Goal: Communication & Community: Answer question/provide support

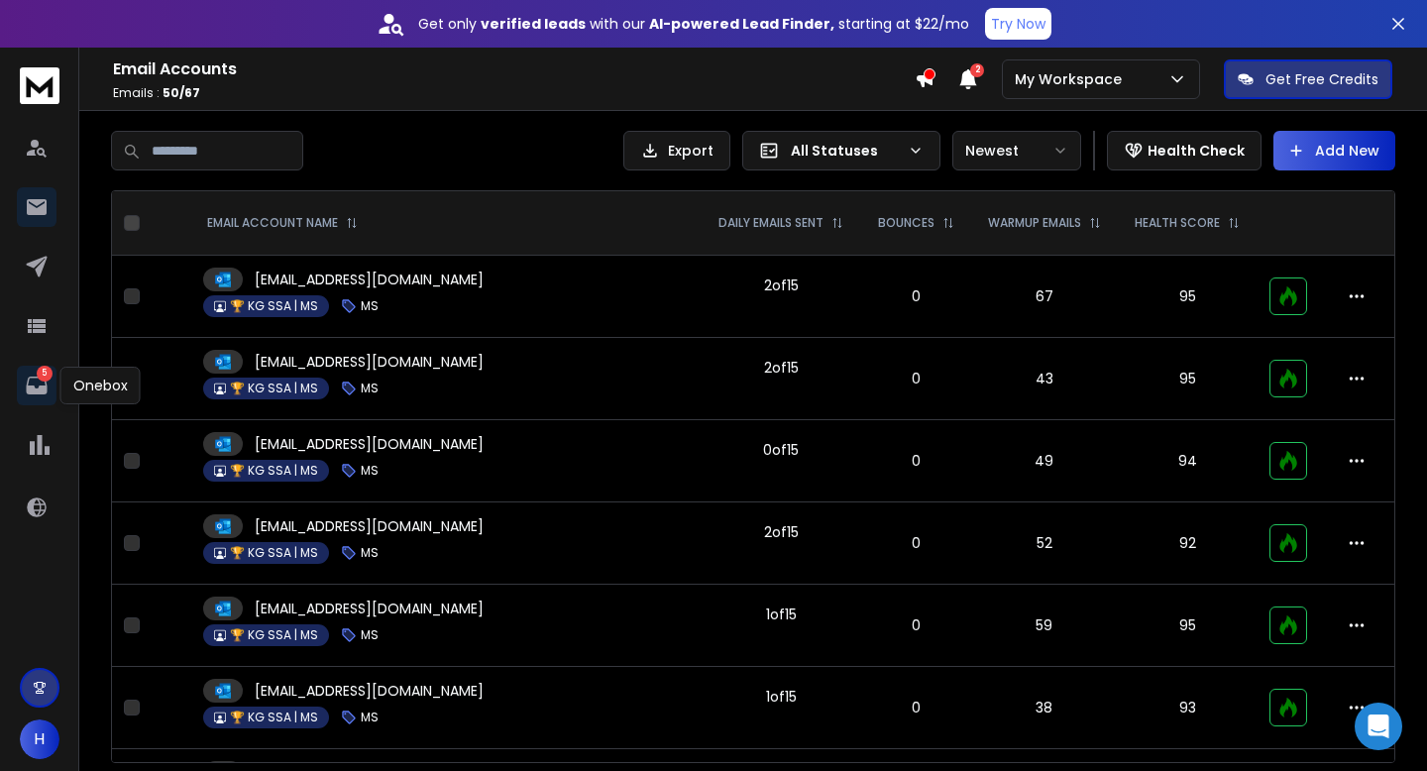
click at [31, 380] on icon at bounding box center [37, 385] width 24 height 24
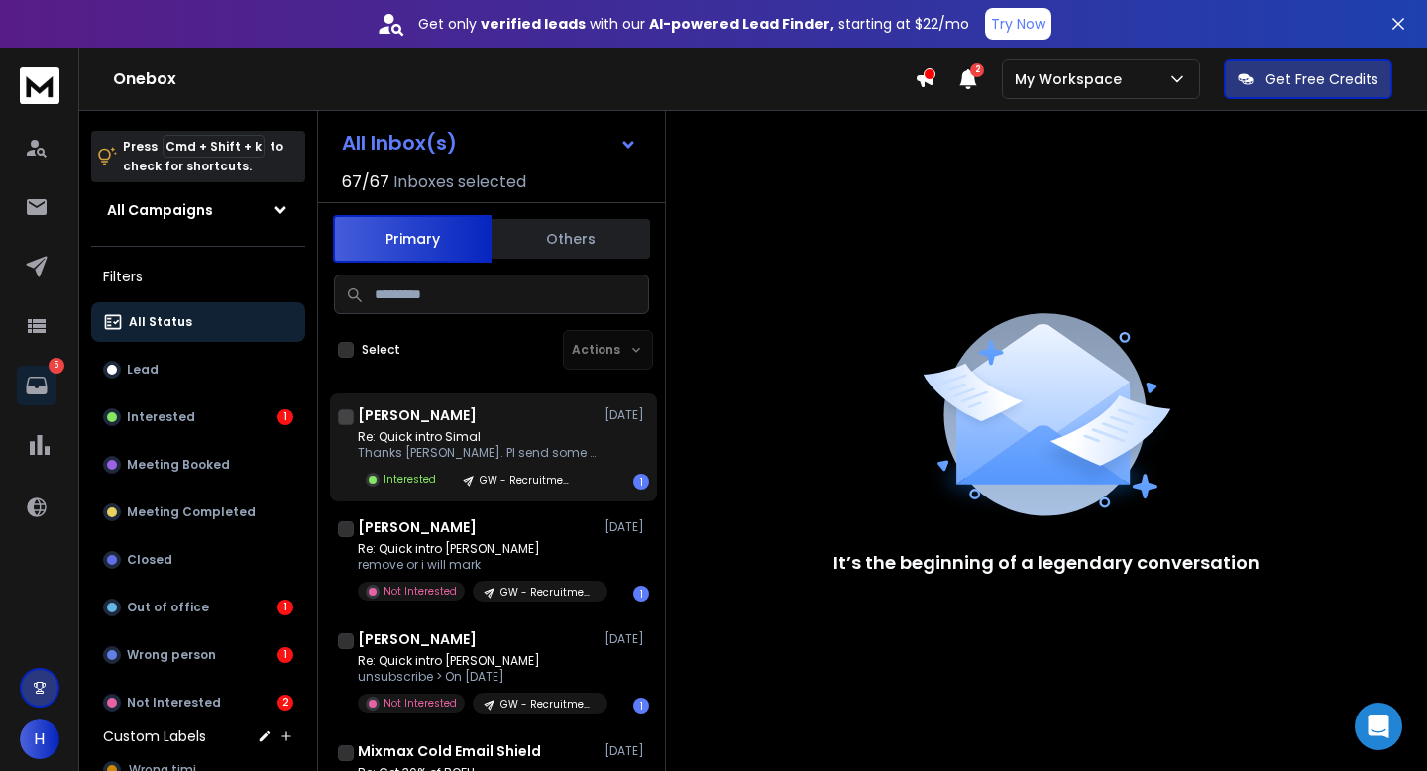
click at [488, 448] on p "Thanks Harsh. Pl send some more" at bounding box center [477, 453] width 238 height 16
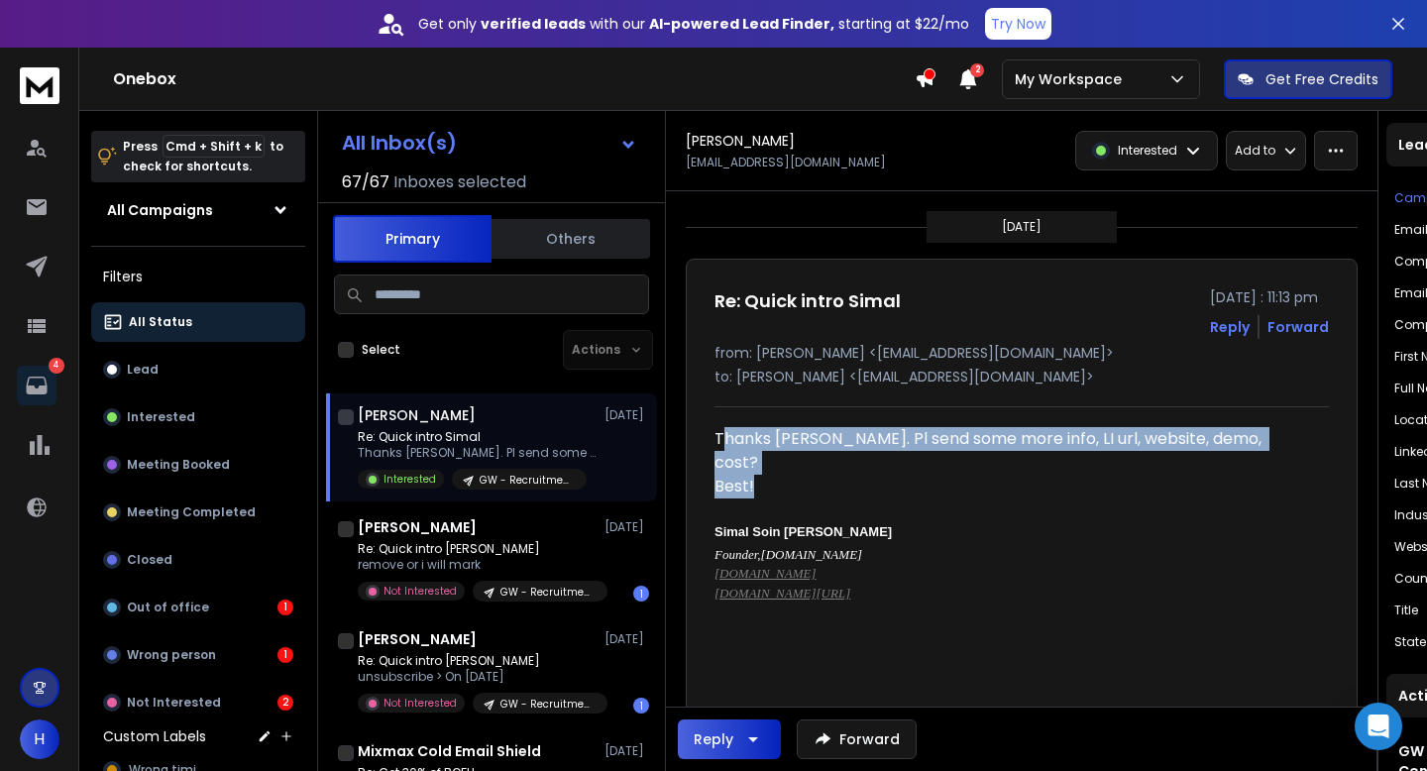
drag, startPoint x: 722, startPoint y: 443, endPoint x: 766, endPoint y: 468, distance: 50.1
click at [767, 469] on div "Thanks Harsh. Pl send some more info, LI url, website, demo, cost? Best!" at bounding box center [1003, 462] width 579 height 71
click at [766, 475] on div "Best!" at bounding box center [1003, 487] width 579 height 24
drag, startPoint x: 757, startPoint y: 465, endPoint x: 717, endPoint y: 437, distance: 48.4
click at [715, 437] on div "Thanks Harsh. Pl send some more info, LI url, website, demo, cost? Best!" at bounding box center [1003, 462] width 579 height 71
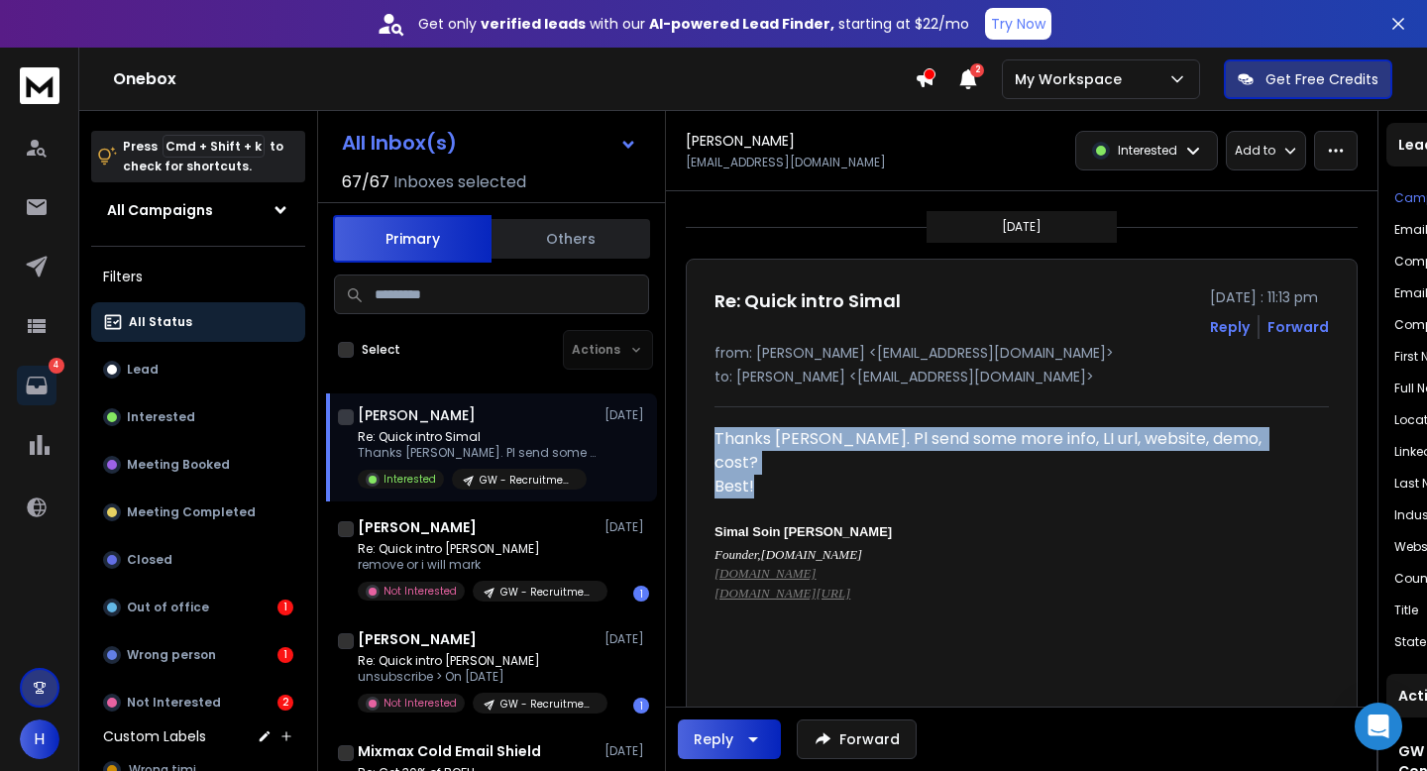
copy div "Thanks Harsh. Pl send some more info, LI url, website, demo, cost? Best!"
click at [825, 475] on div "Best!" at bounding box center [1003, 487] width 579 height 24
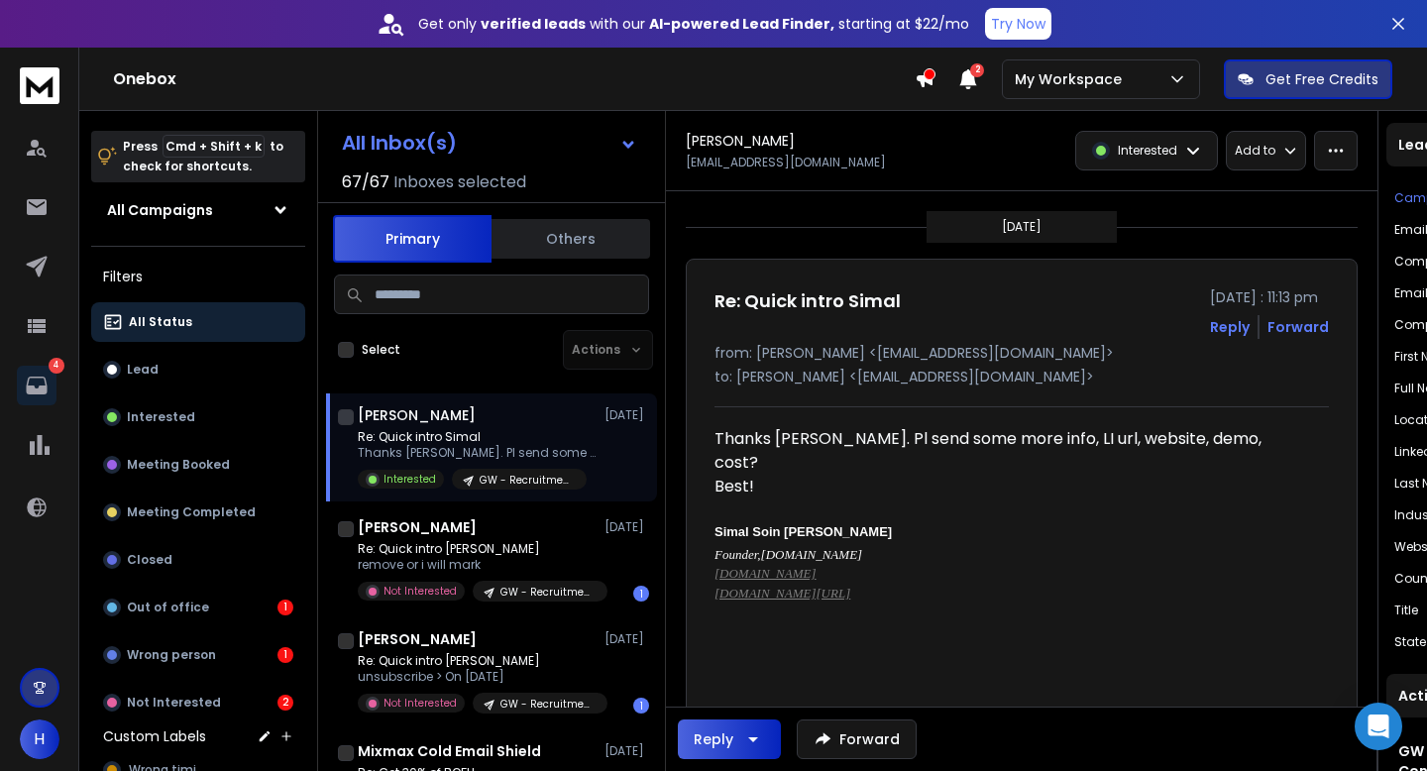
click at [728, 738] on div "Reply" at bounding box center [713, 739] width 40 height 20
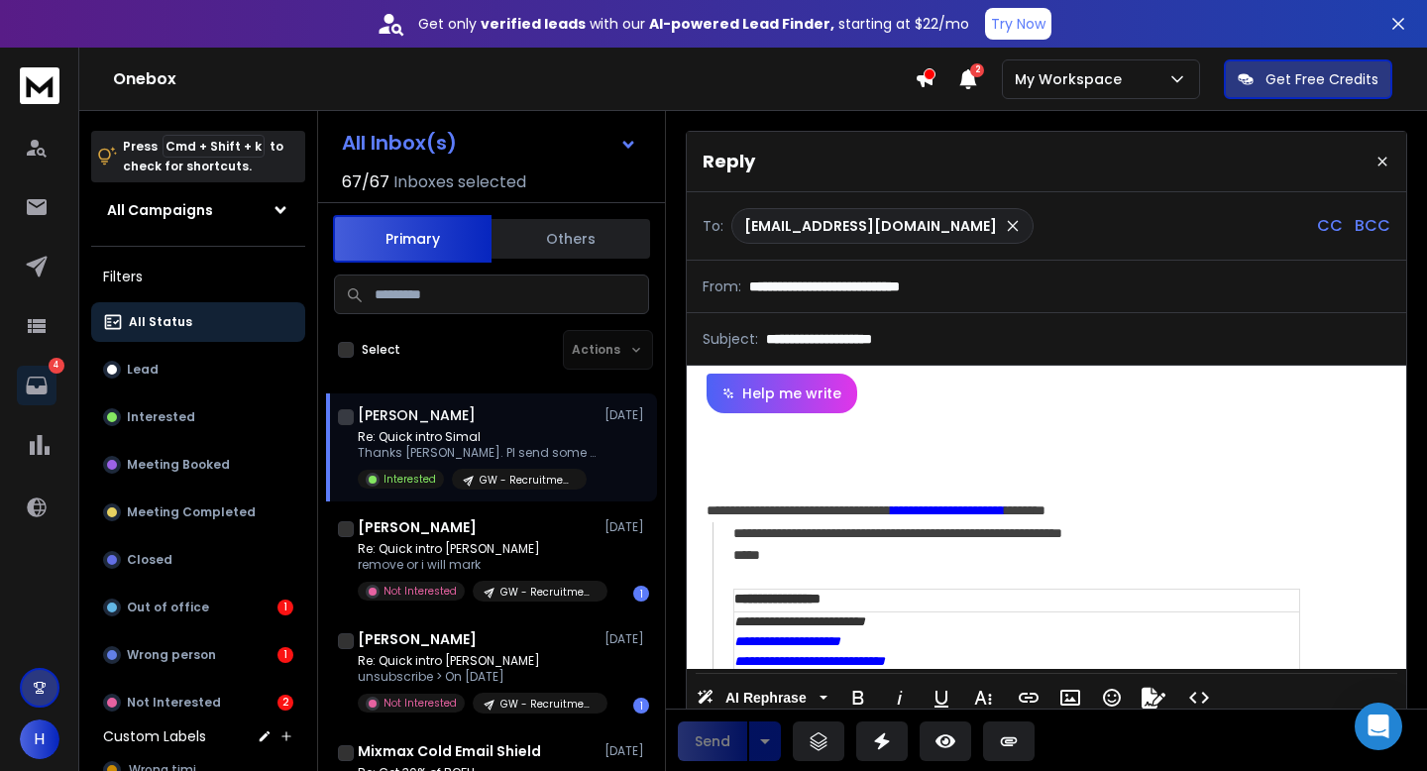
click at [773, 452] on div at bounding box center [1046, 444] width 680 height 22
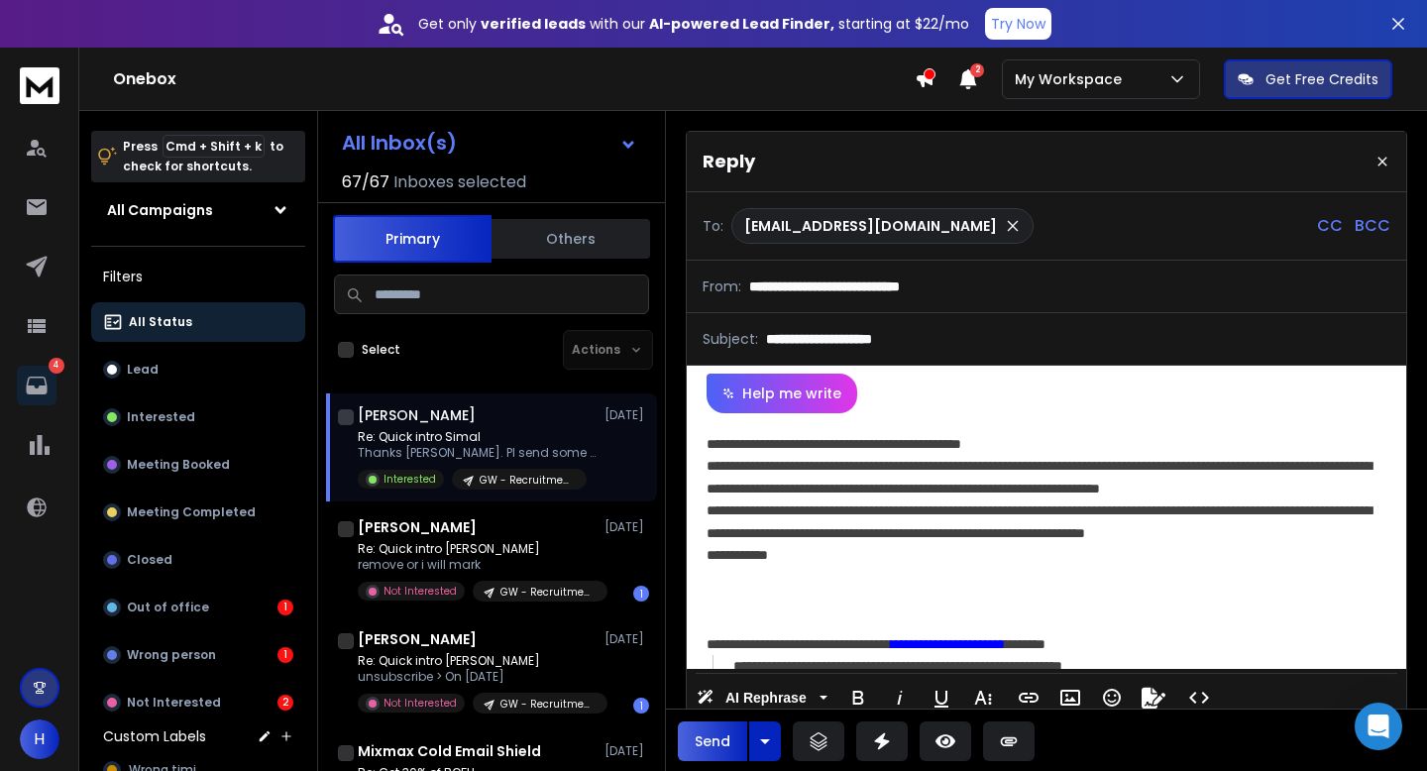
click at [1035, 450] on div "**********" at bounding box center [1043, 444] width 674 height 22
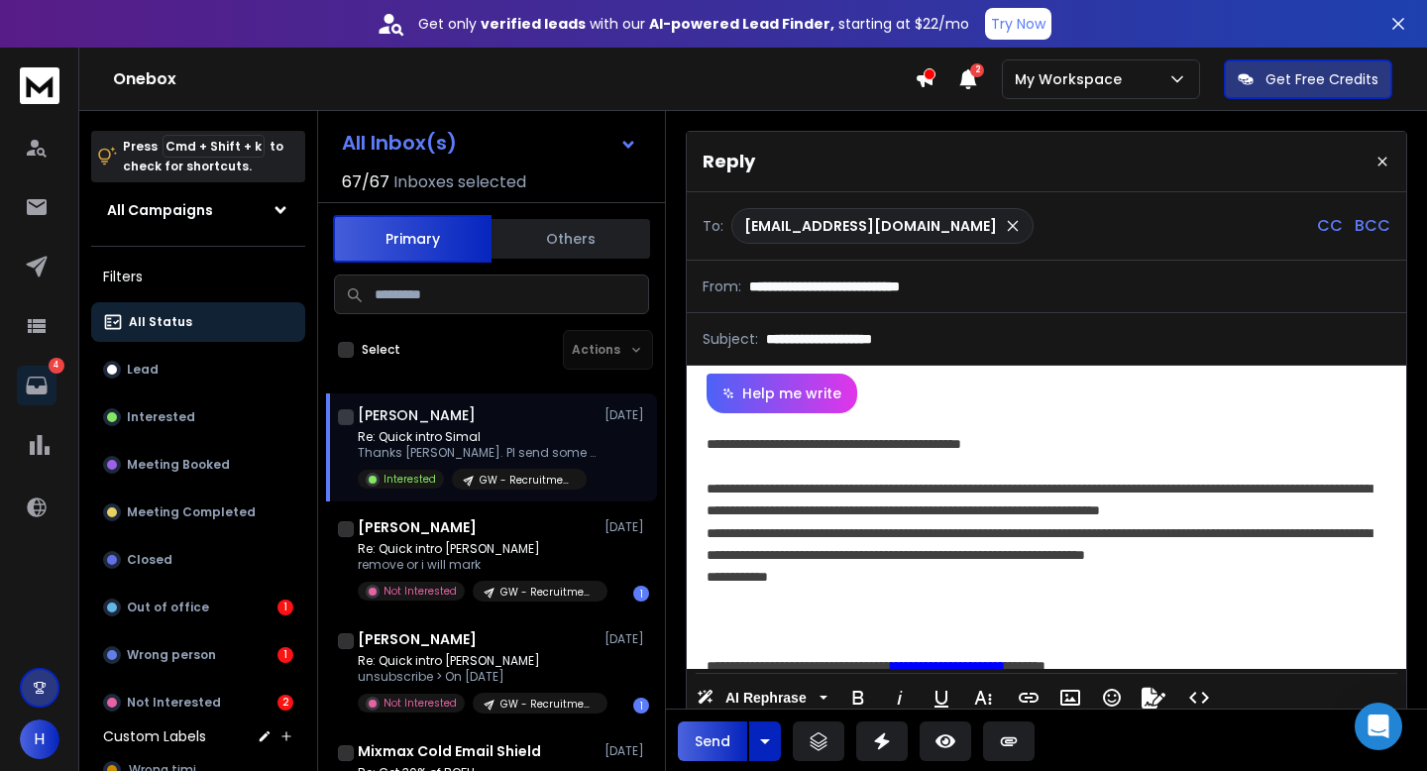
click at [1367, 513] on div "**********" at bounding box center [1043, 499] width 674 height 45
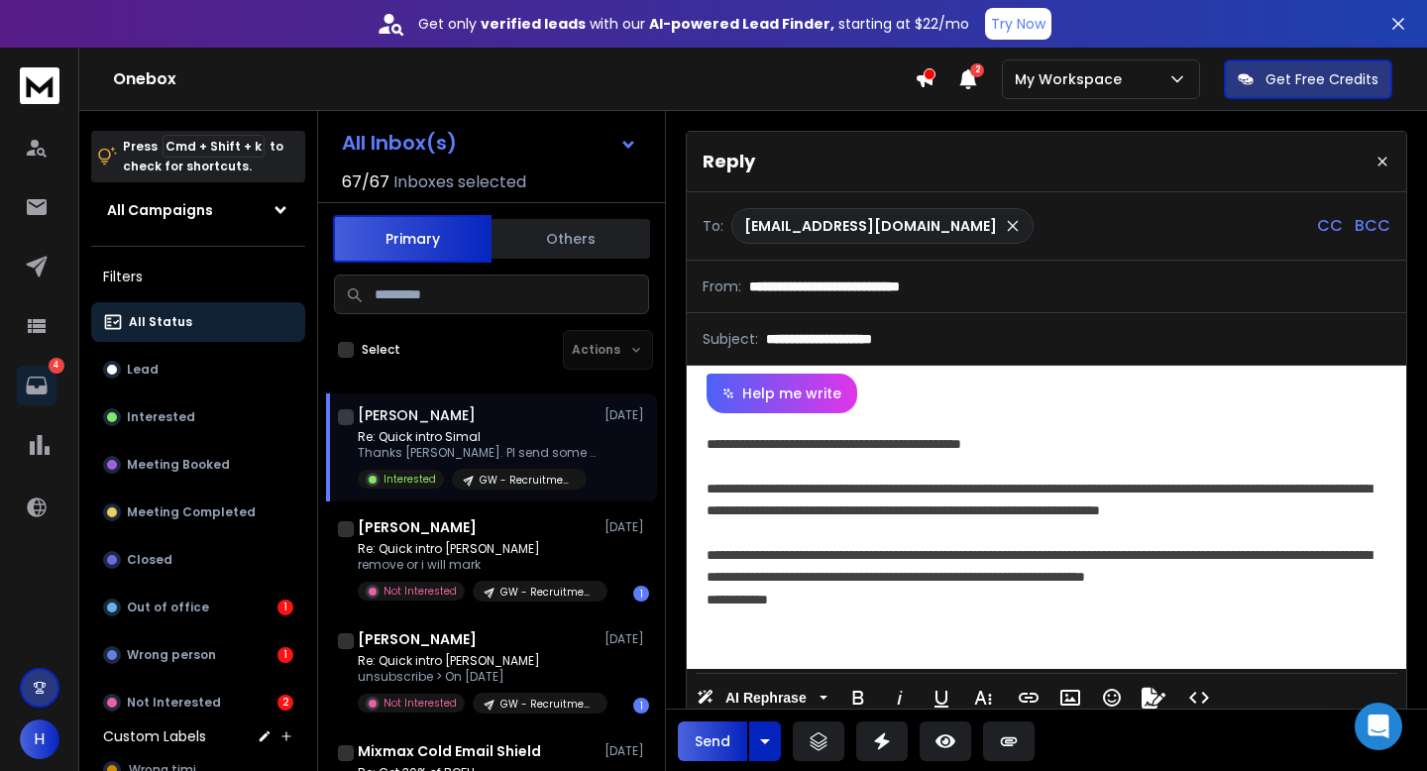
click at [1299, 582] on div "**********" at bounding box center [1043, 566] width 674 height 45
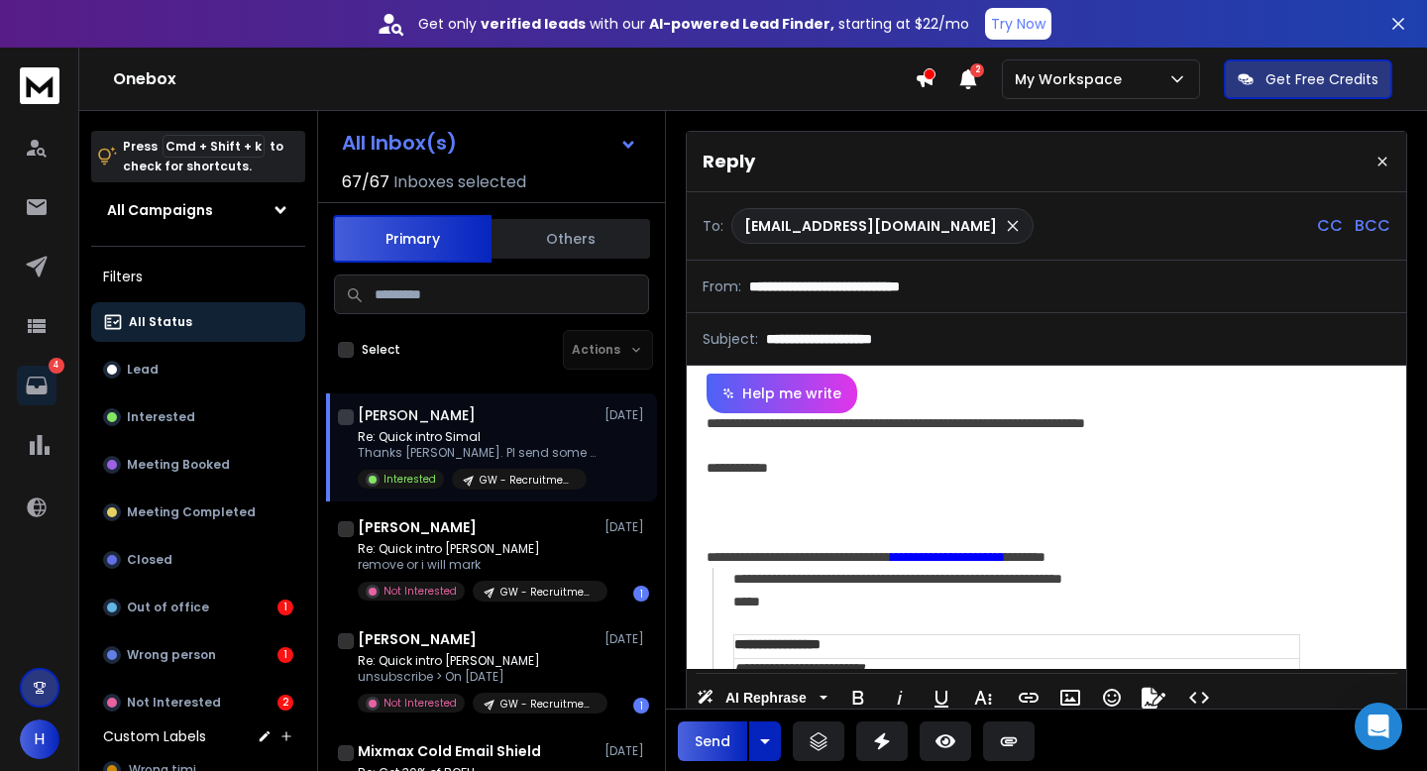
scroll to position [130, 0]
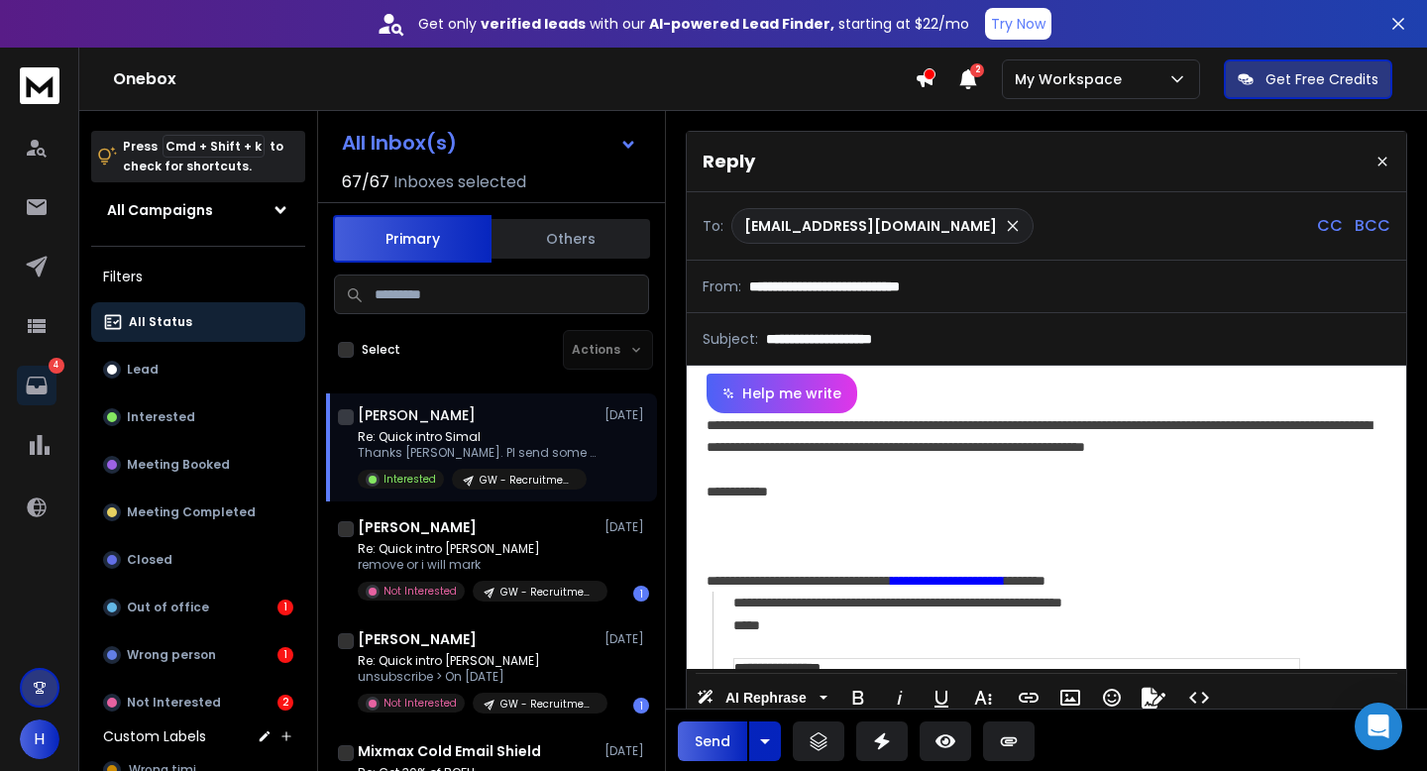
click at [713, 737] on button "Send" at bounding box center [712, 741] width 69 height 40
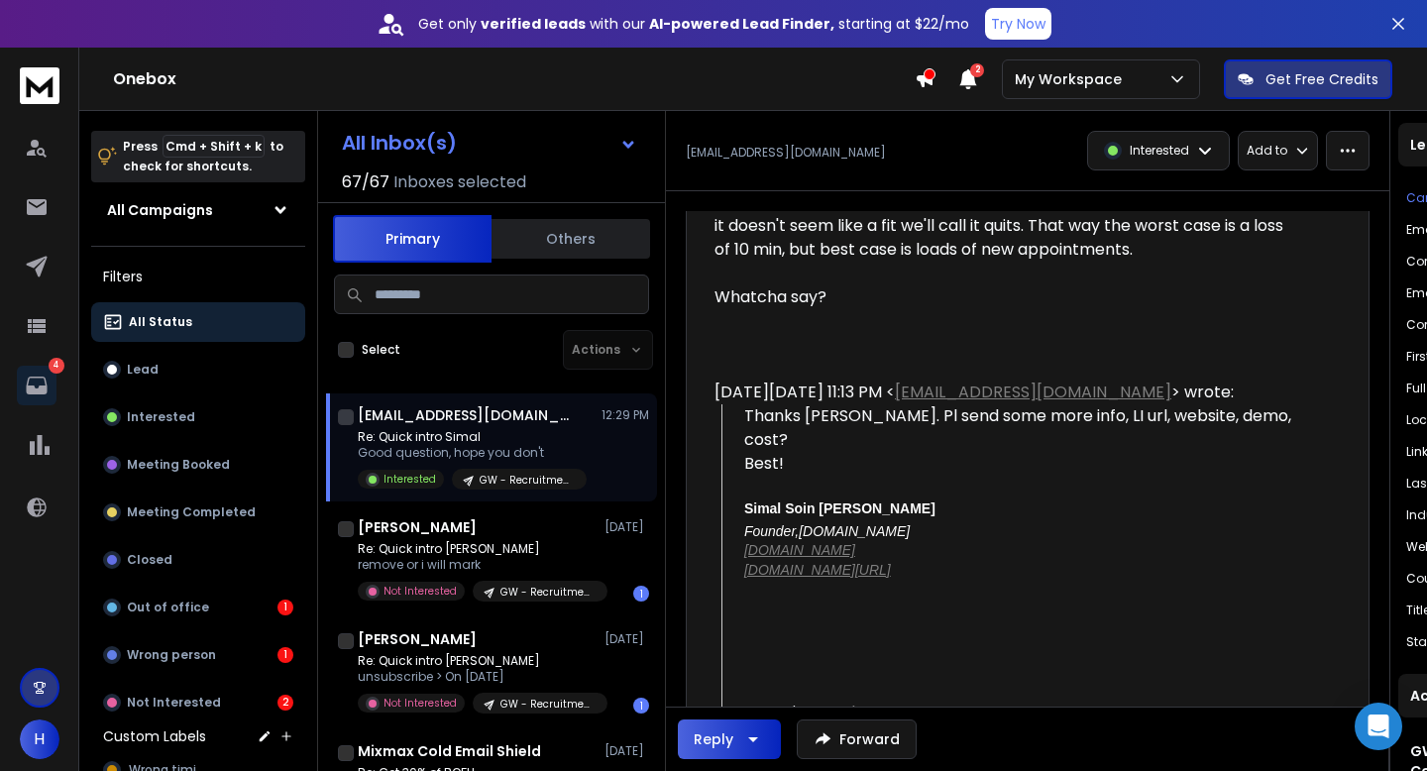
scroll to position [349, 0]
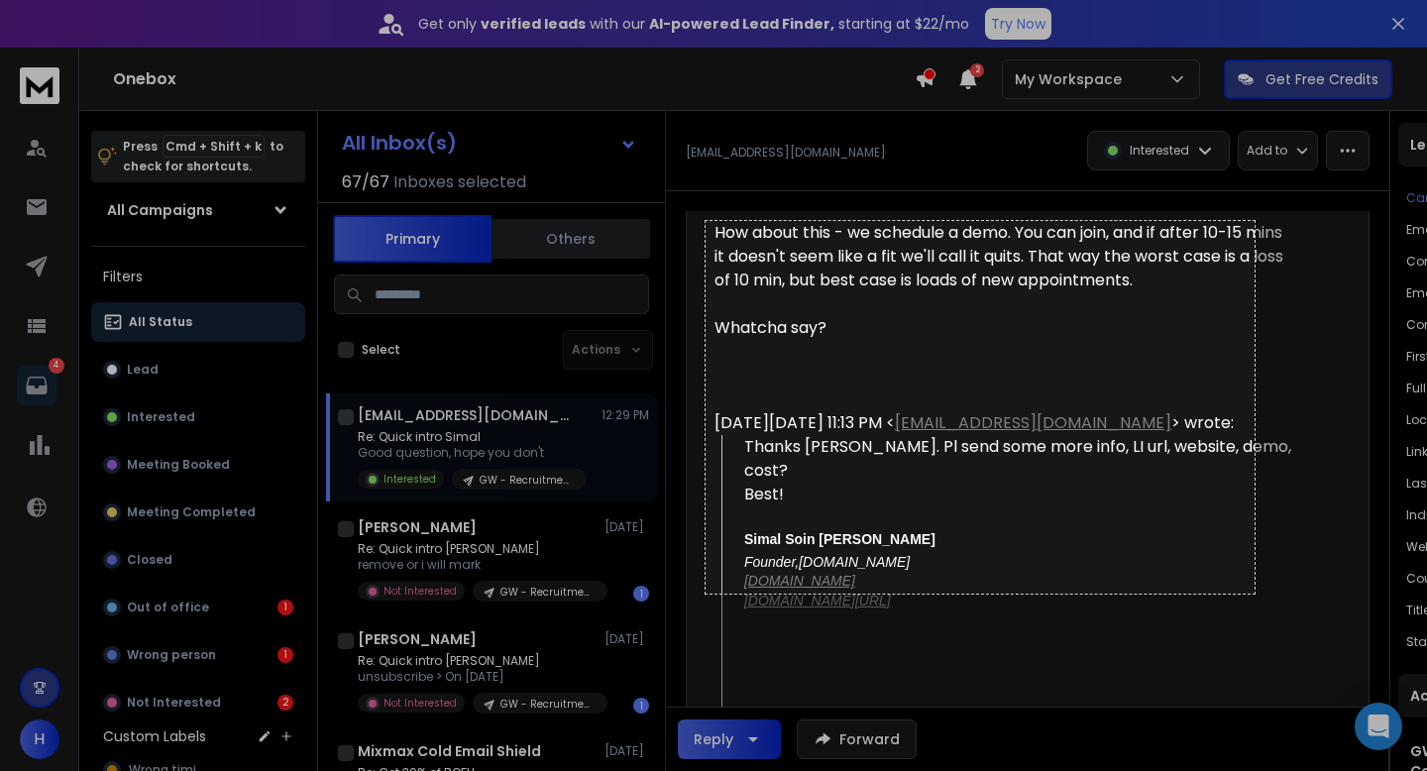
drag, startPoint x: 705, startPoint y: 221, endPoint x: 1257, endPoint y: 595, distance: 666.8
click at [1257, 595] on div "554 X 376" at bounding box center [713, 441] width 1427 height 882
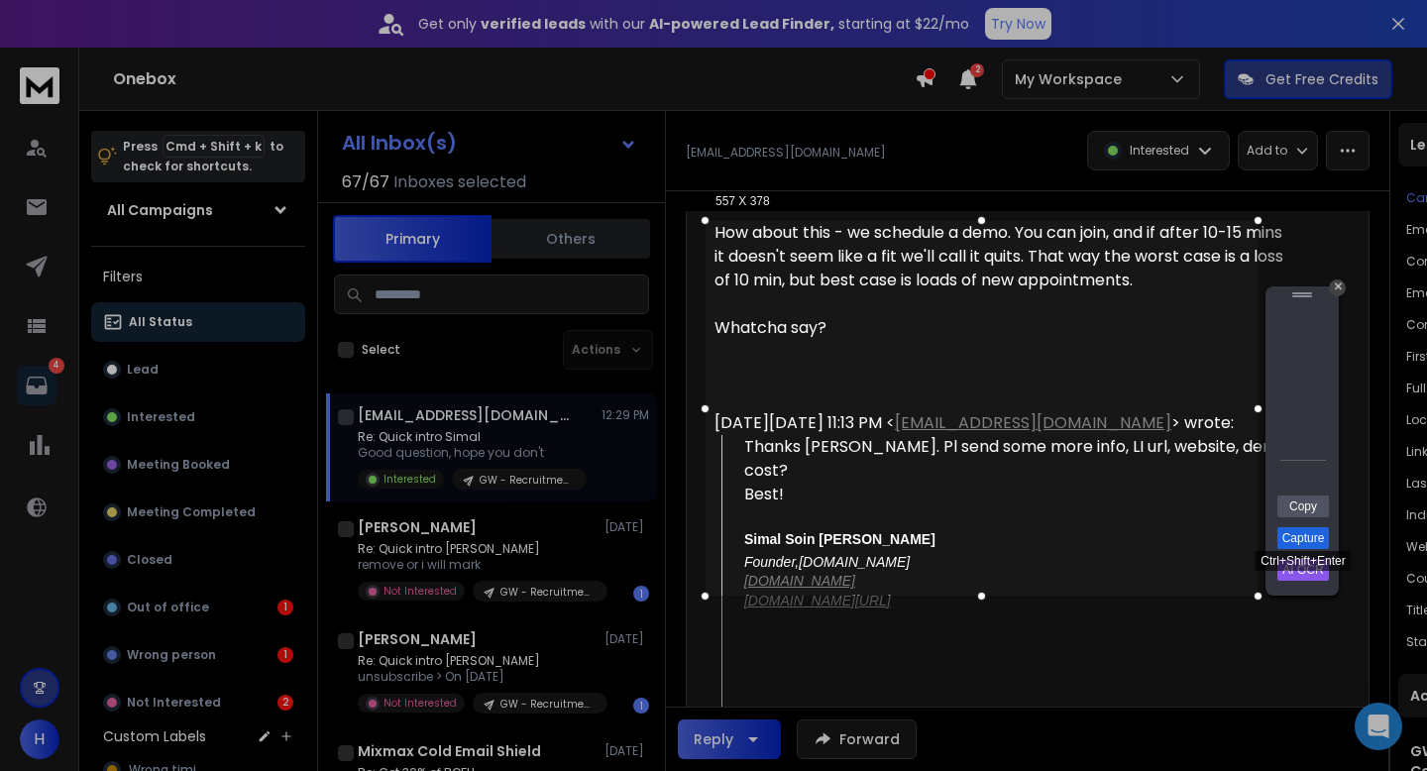
click at [1300, 531] on link "Capture" at bounding box center [1303, 538] width 52 height 22
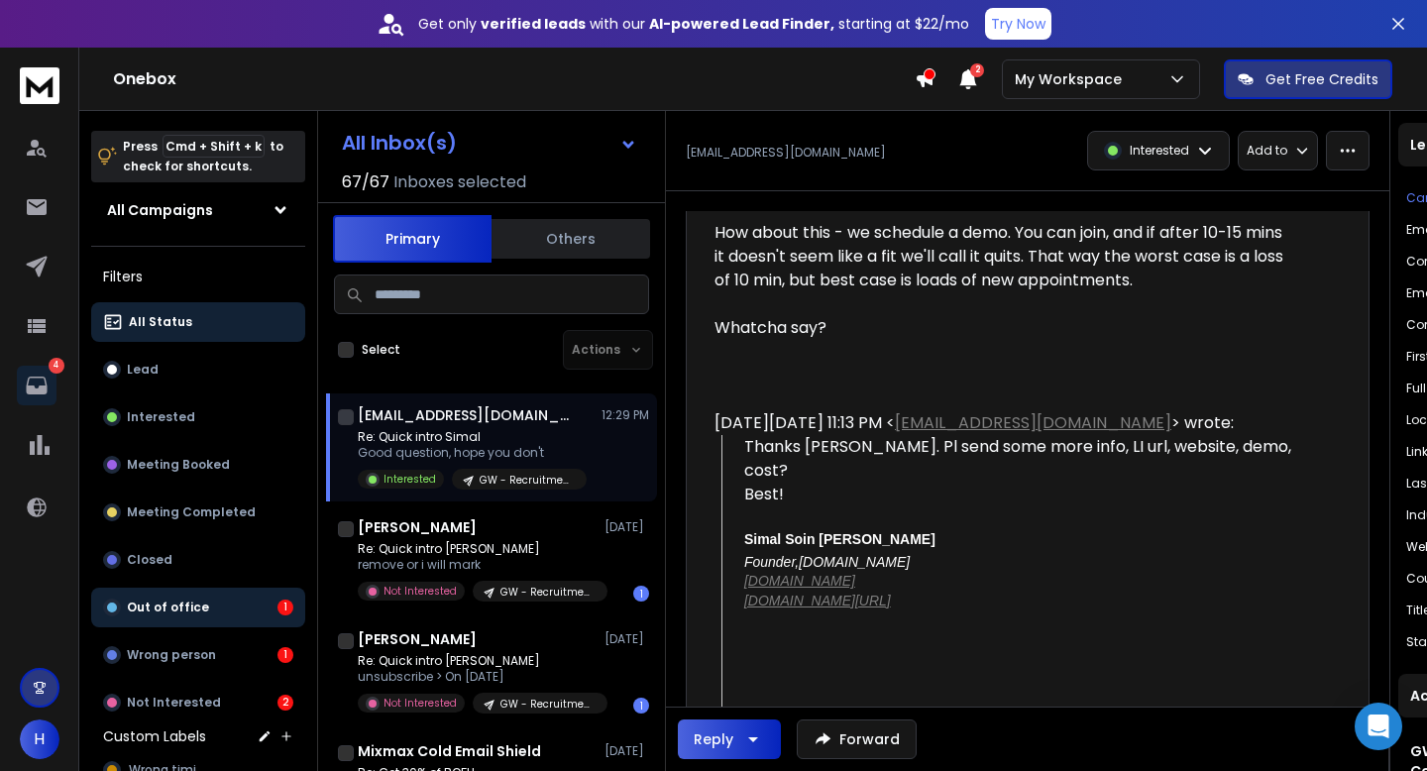
click at [207, 602] on button "Out of office 1" at bounding box center [198, 607] width 214 height 40
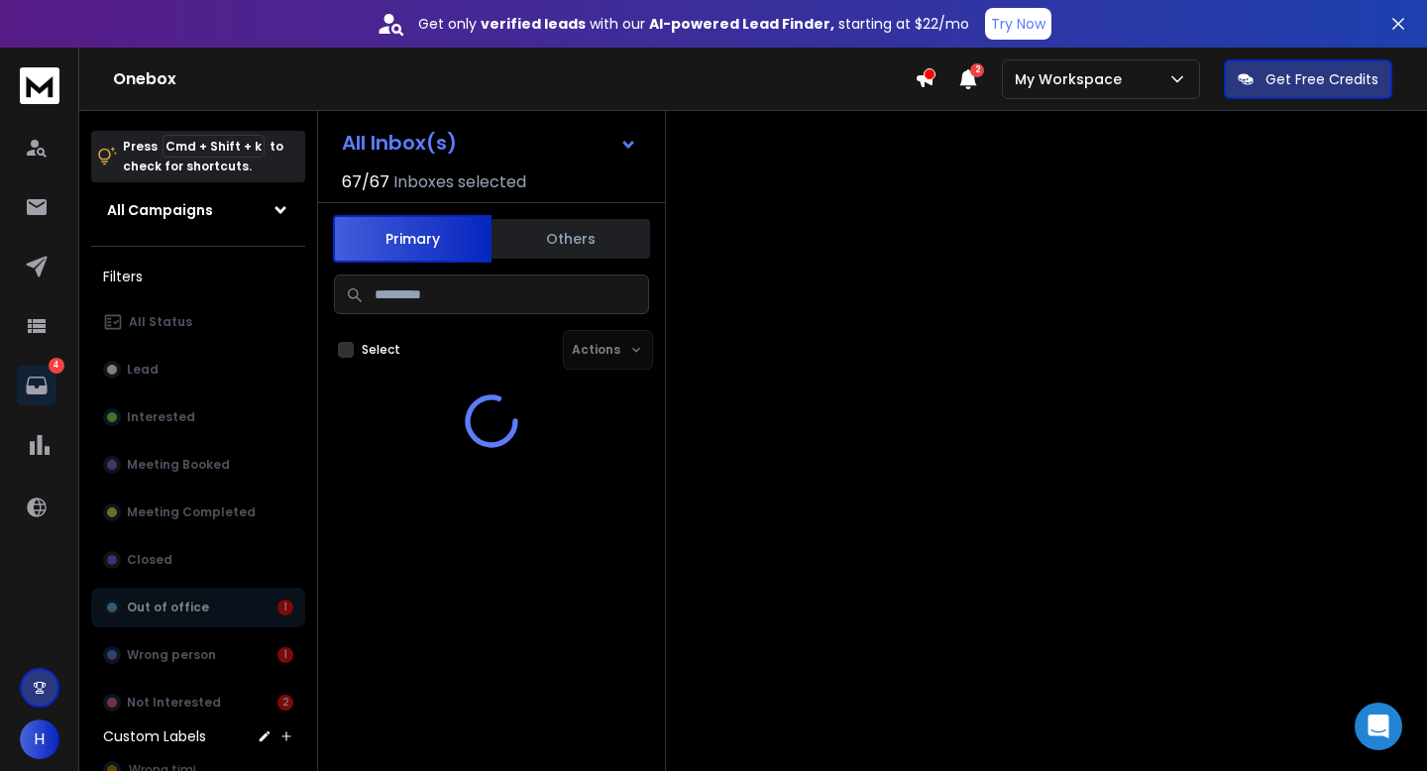
scroll to position [0, 0]
click at [179, 650] on div "All Status Lead Interested Meeting Booked Meeting Completed Closed Out of offic…" at bounding box center [198, 512] width 214 height 420
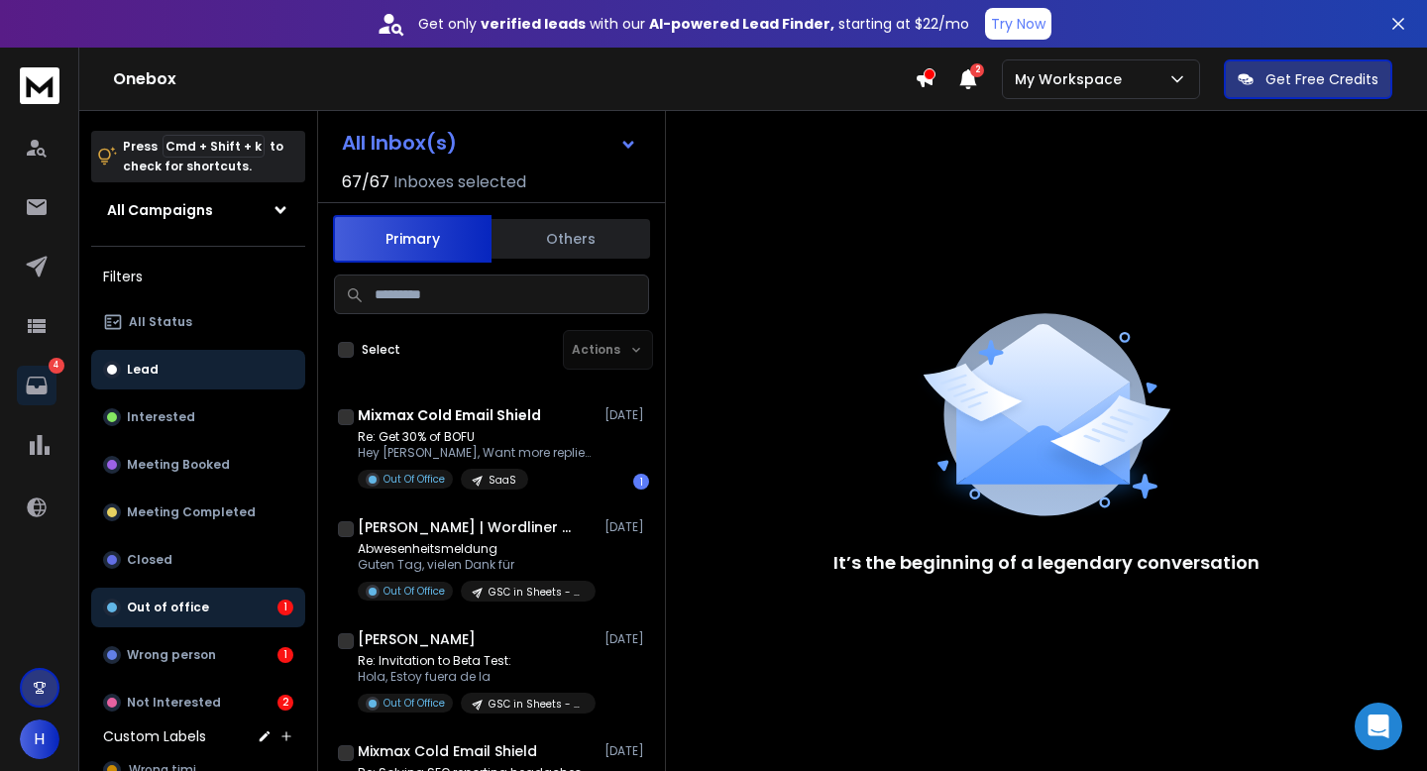
click at [184, 363] on button "Lead" at bounding box center [198, 370] width 214 height 40
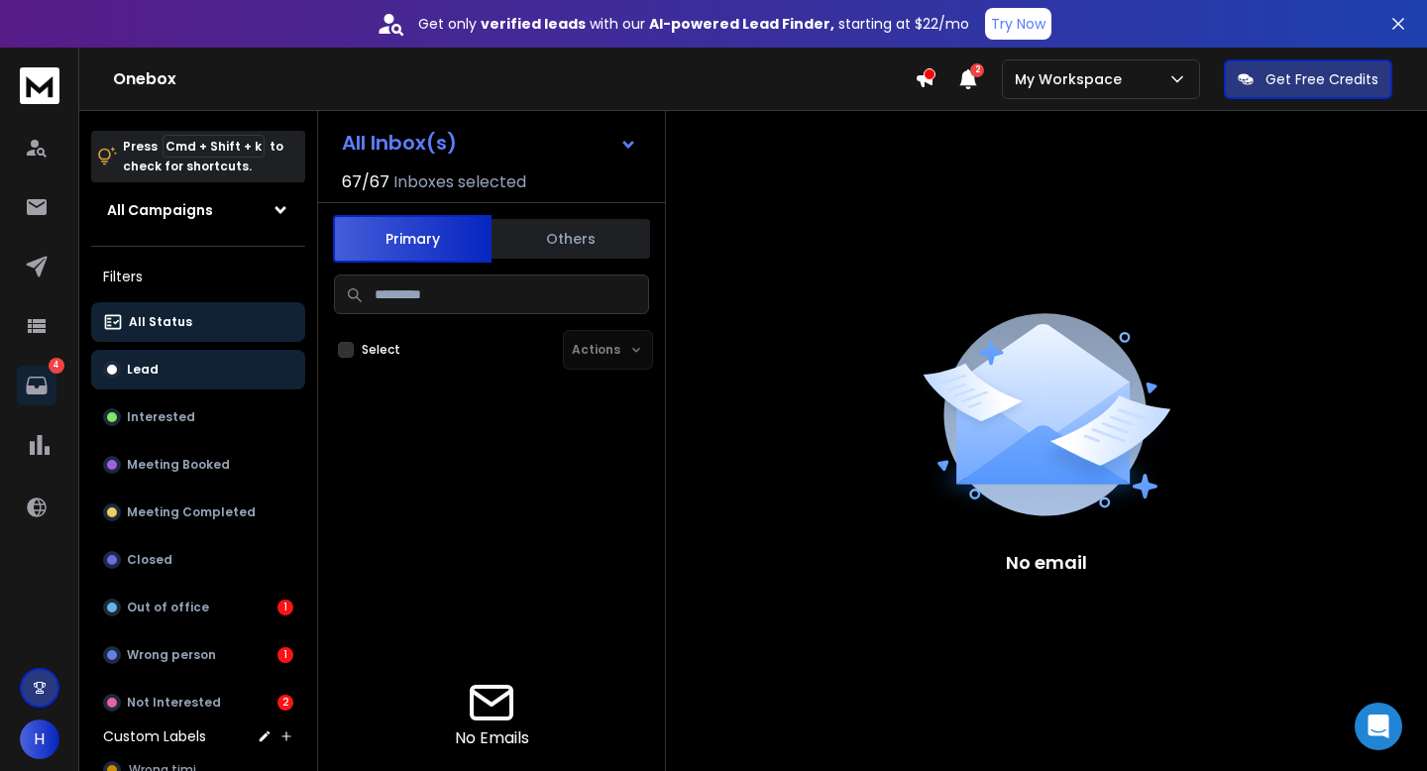
click at [257, 316] on button "All Status" at bounding box center [198, 322] width 214 height 40
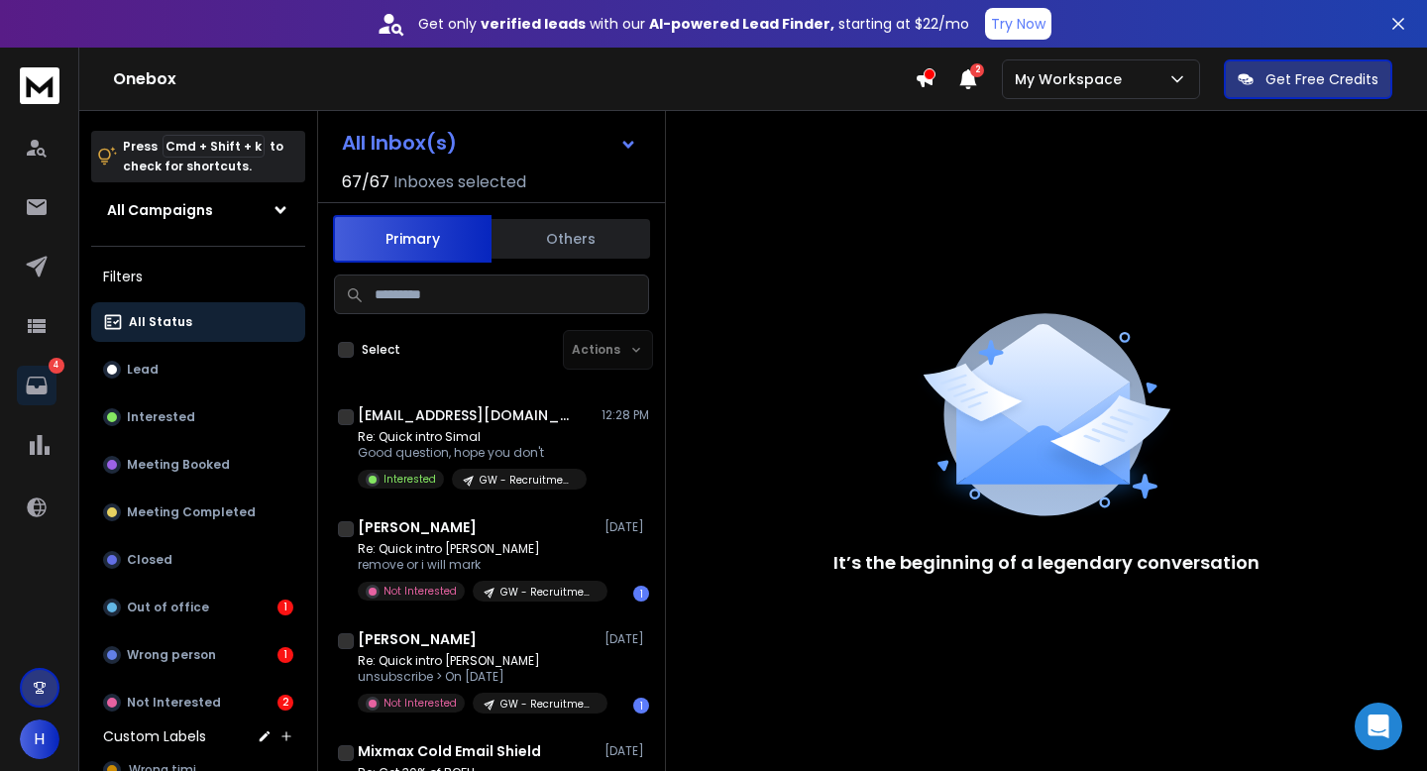
click at [525, 581] on div "GW - Recruitment - US | Connector Angle" at bounding box center [540, 591] width 135 height 21
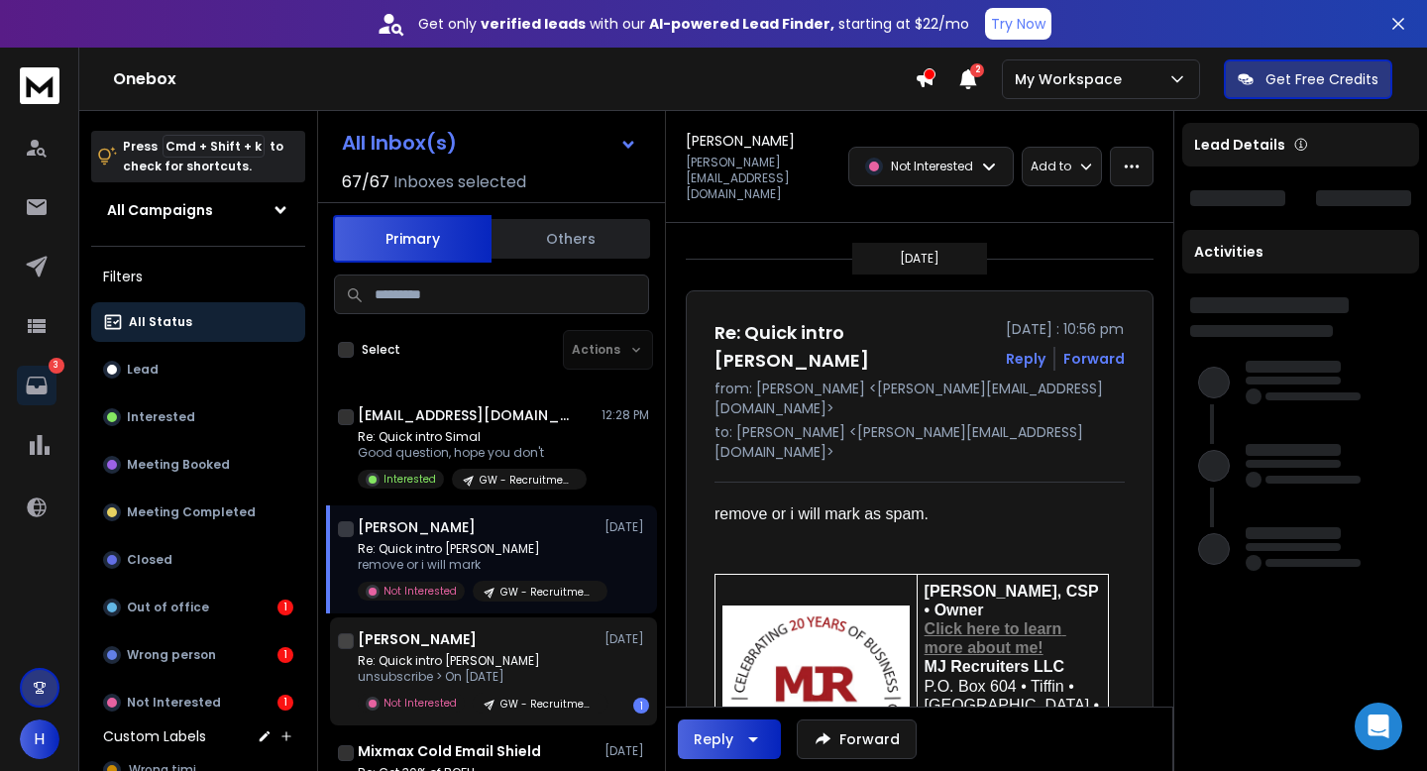
click at [520, 654] on p "Re: Quick intro [PERSON_NAME]" at bounding box center [477, 661] width 238 height 16
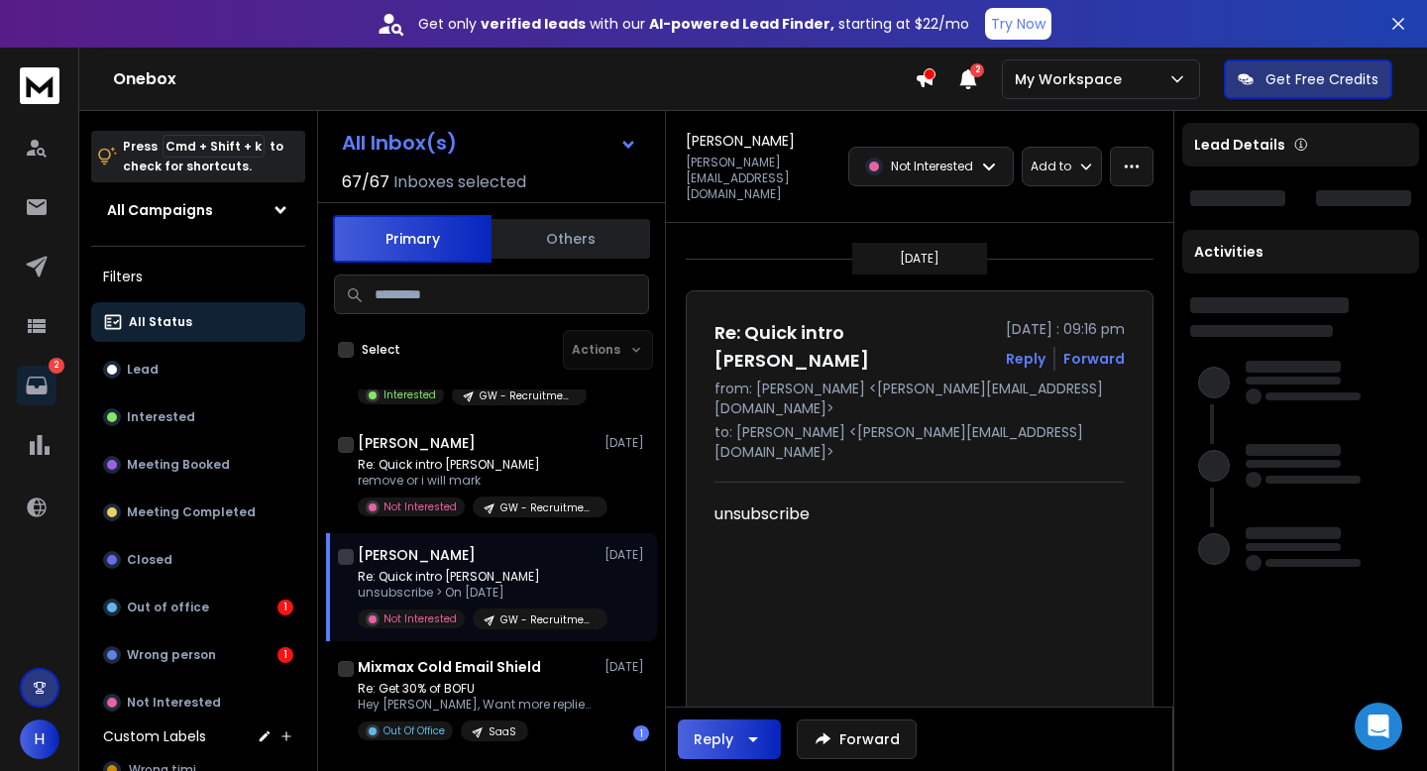
scroll to position [88, 0]
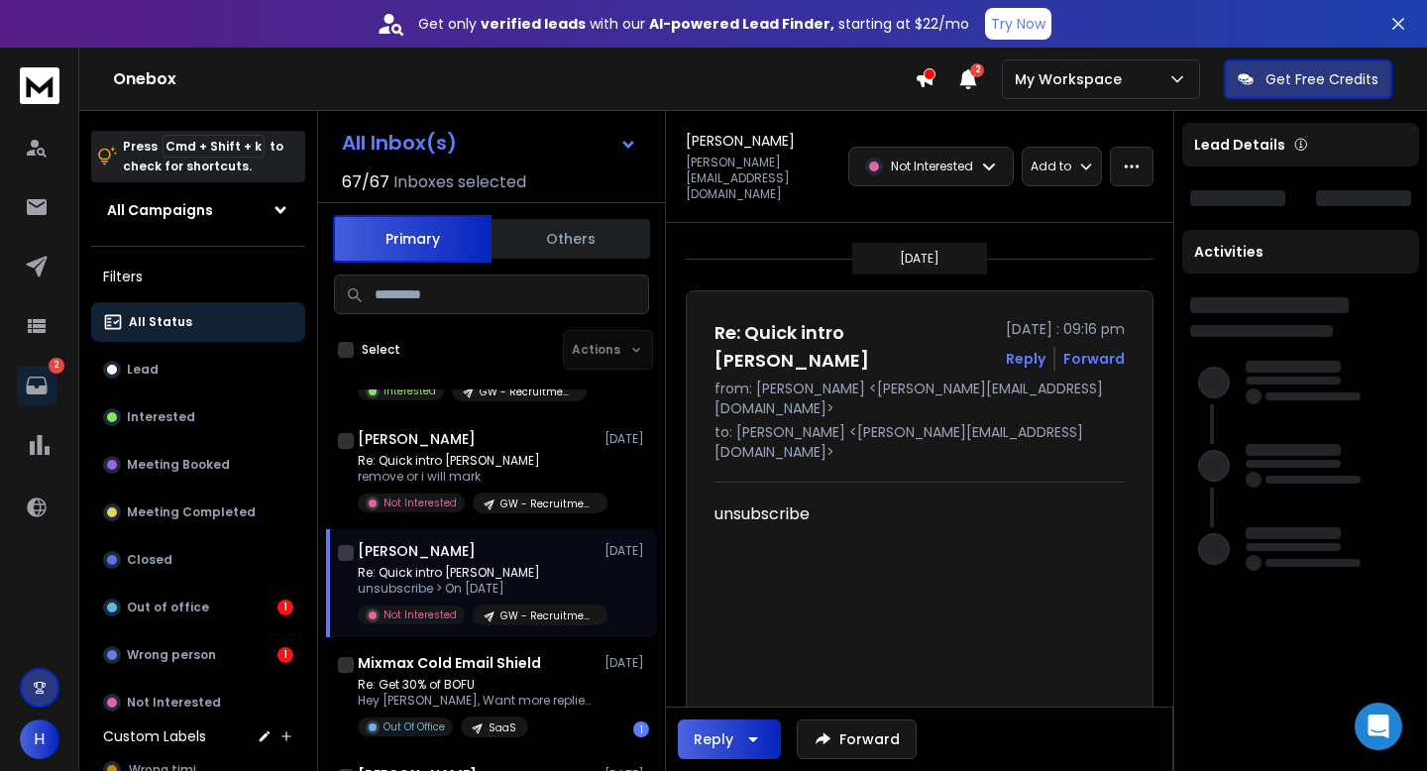
click at [520, 654] on h1 "Mixmax Cold Email Shield" at bounding box center [449, 663] width 183 height 20
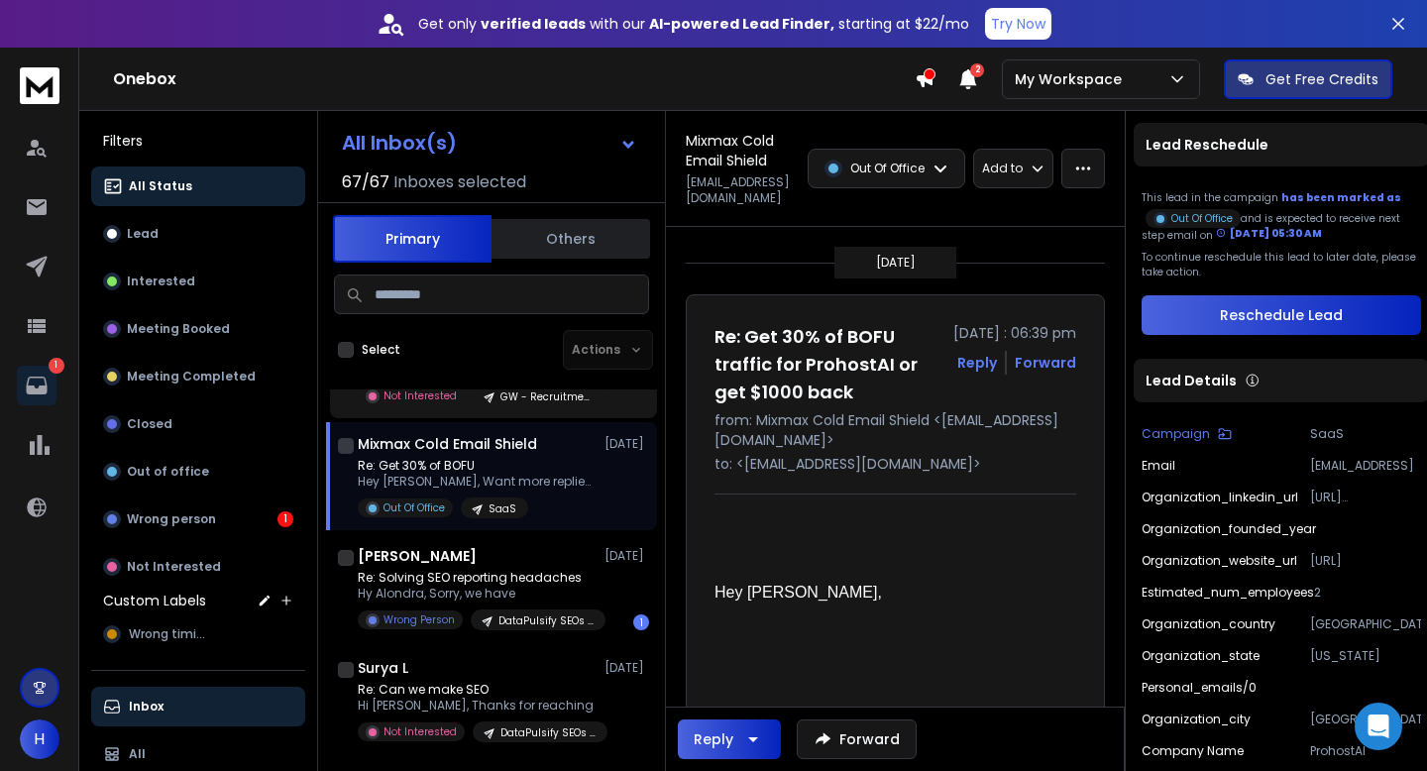
scroll to position [410, 0]
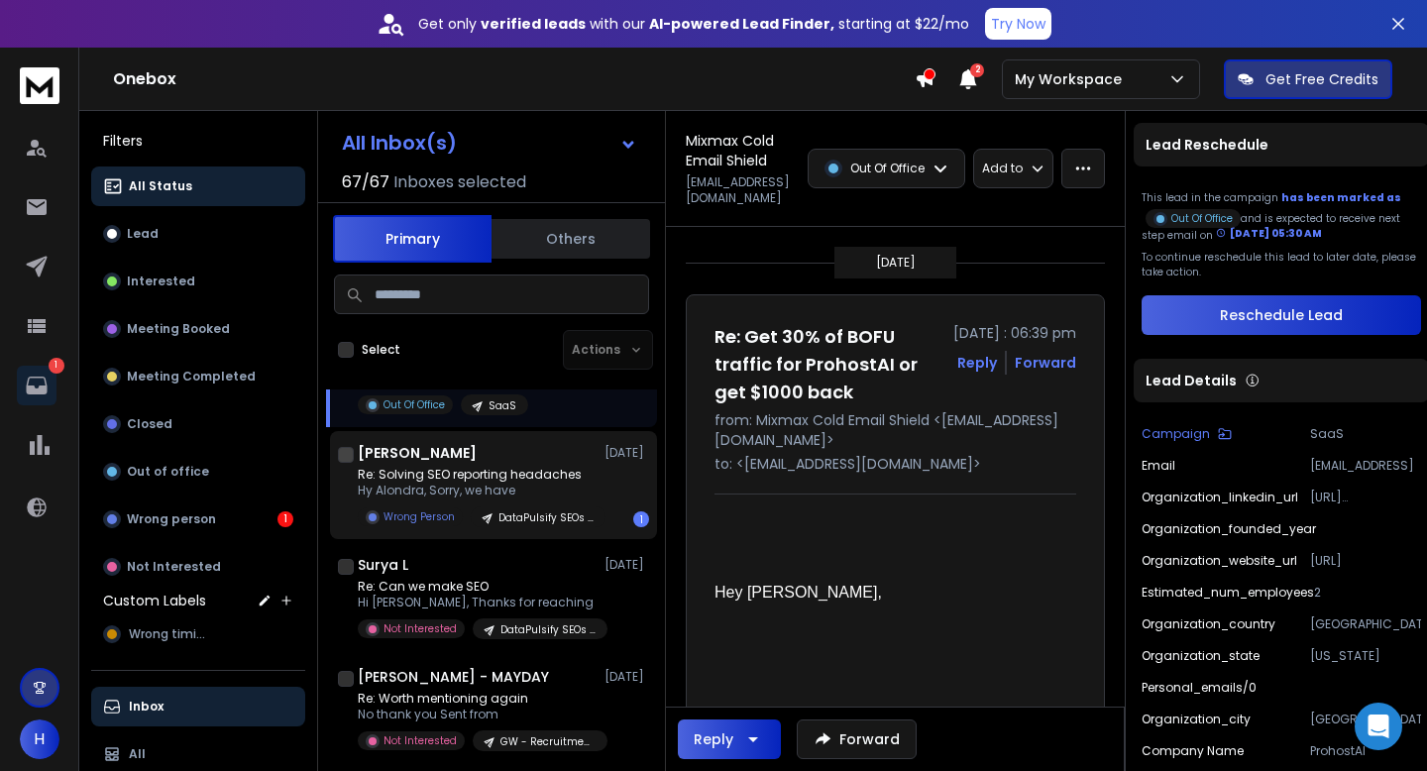
click at [487, 460] on div "Pravindra Yadav 11 Aug" at bounding box center [503, 453] width 291 height 20
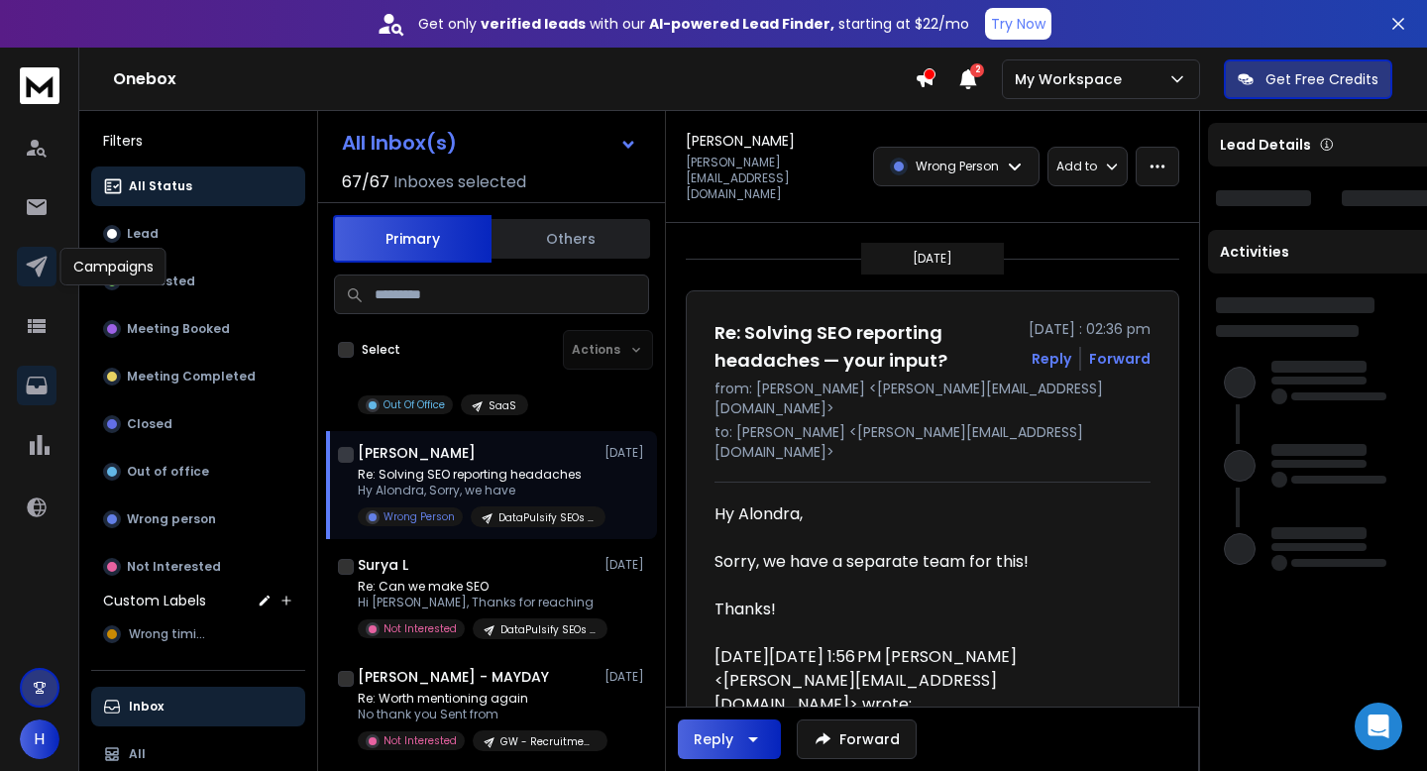
click at [30, 273] on icon at bounding box center [37, 267] width 24 height 24
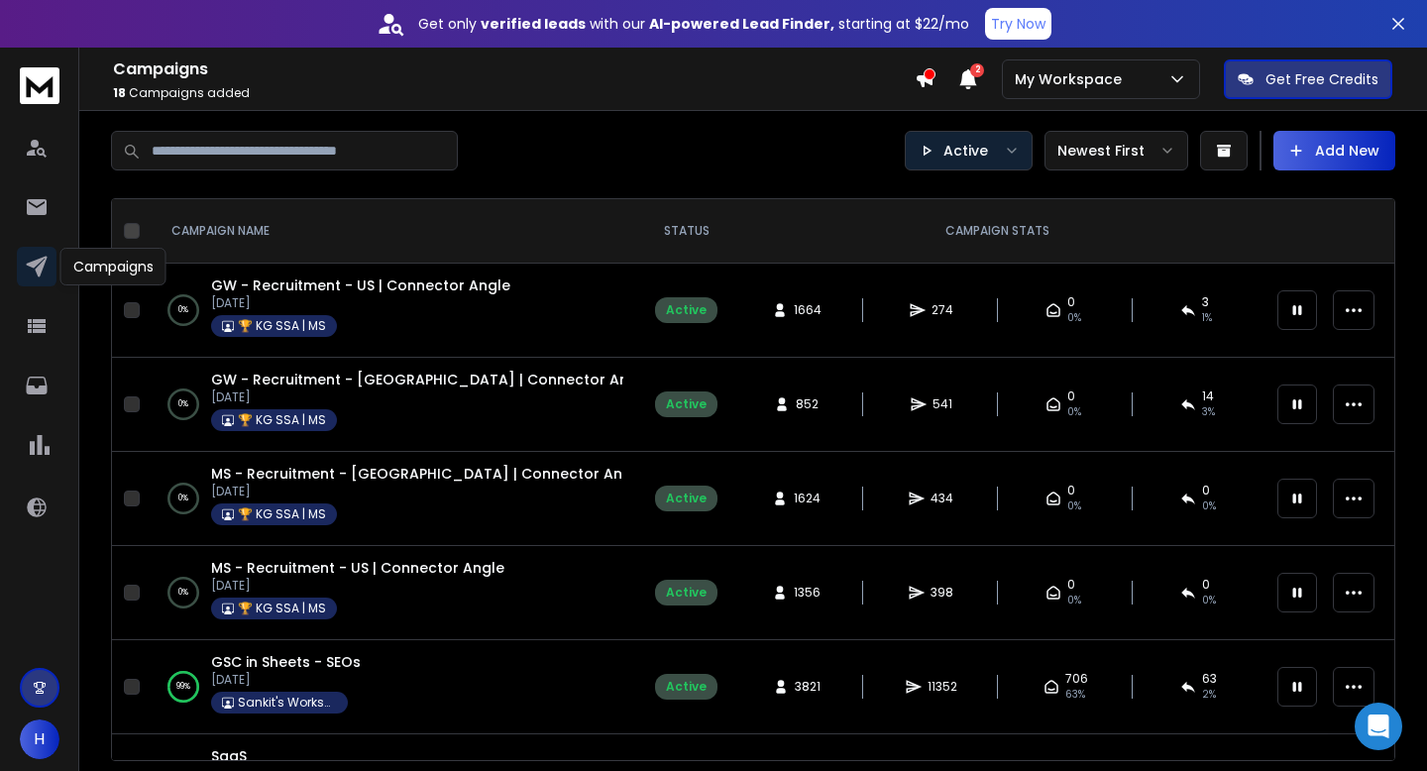
click at [984, 153] on p "Active" at bounding box center [965, 151] width 45 height 20
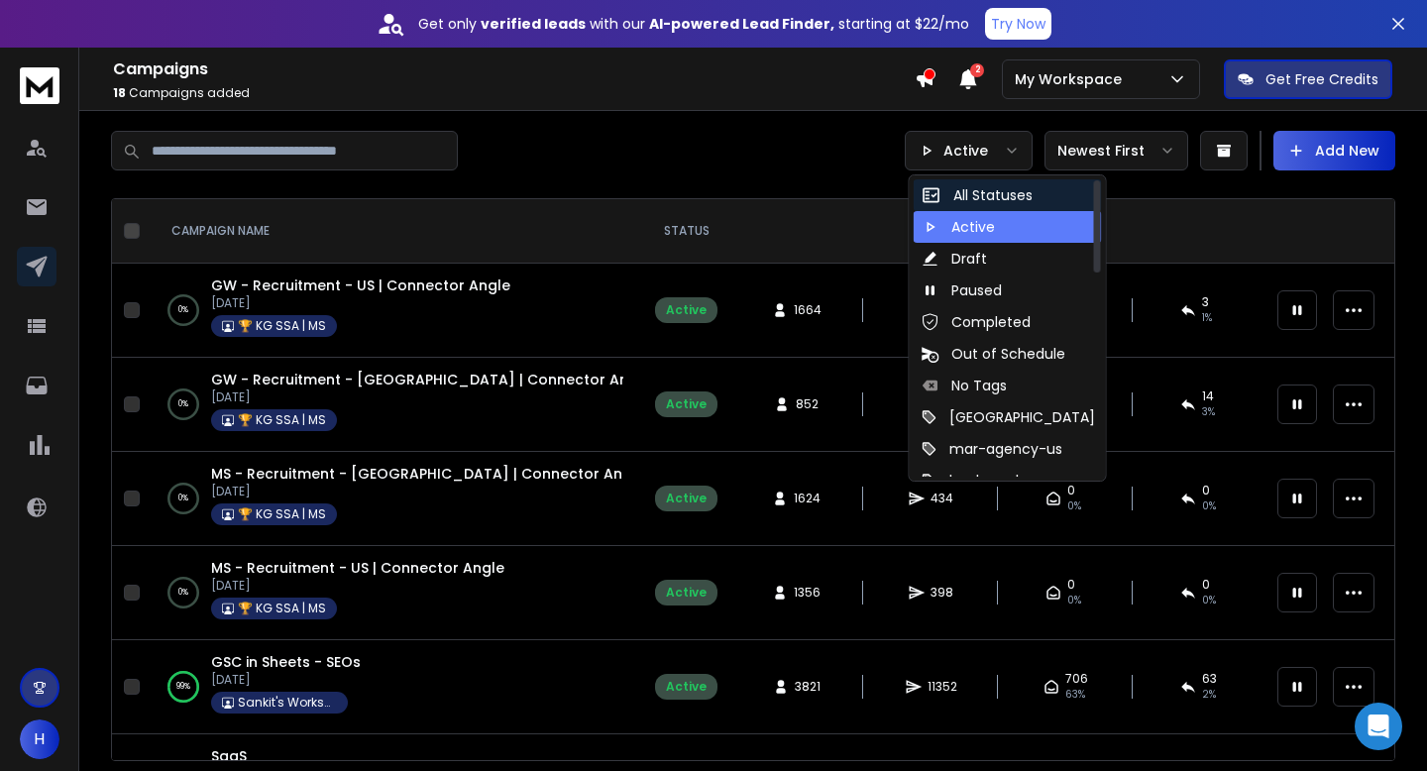
click at [961, 197] on div "All Statuses" at bounding box center [976, 195] width 111 height 20
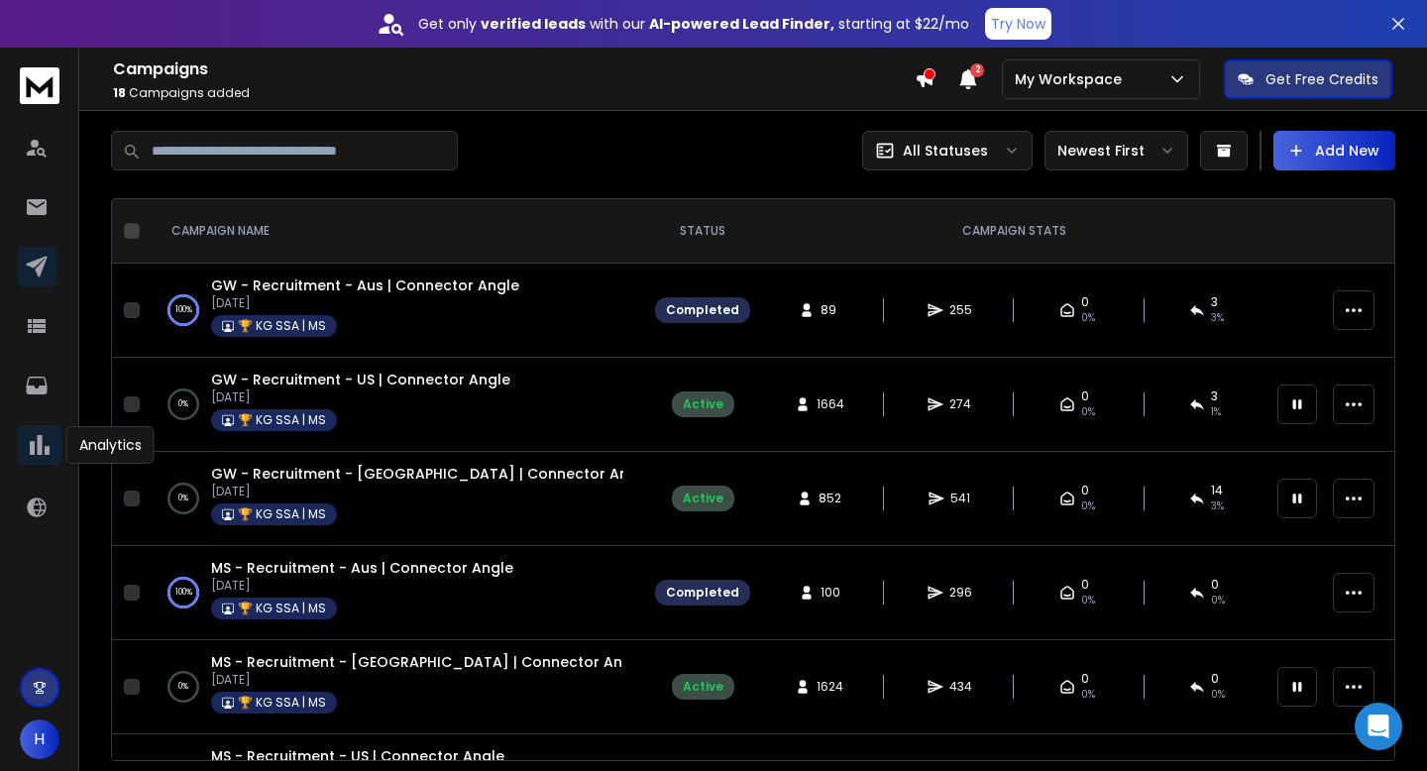
click at [41, 449] on icon at bounding box center [40, 445] width 20 height 20
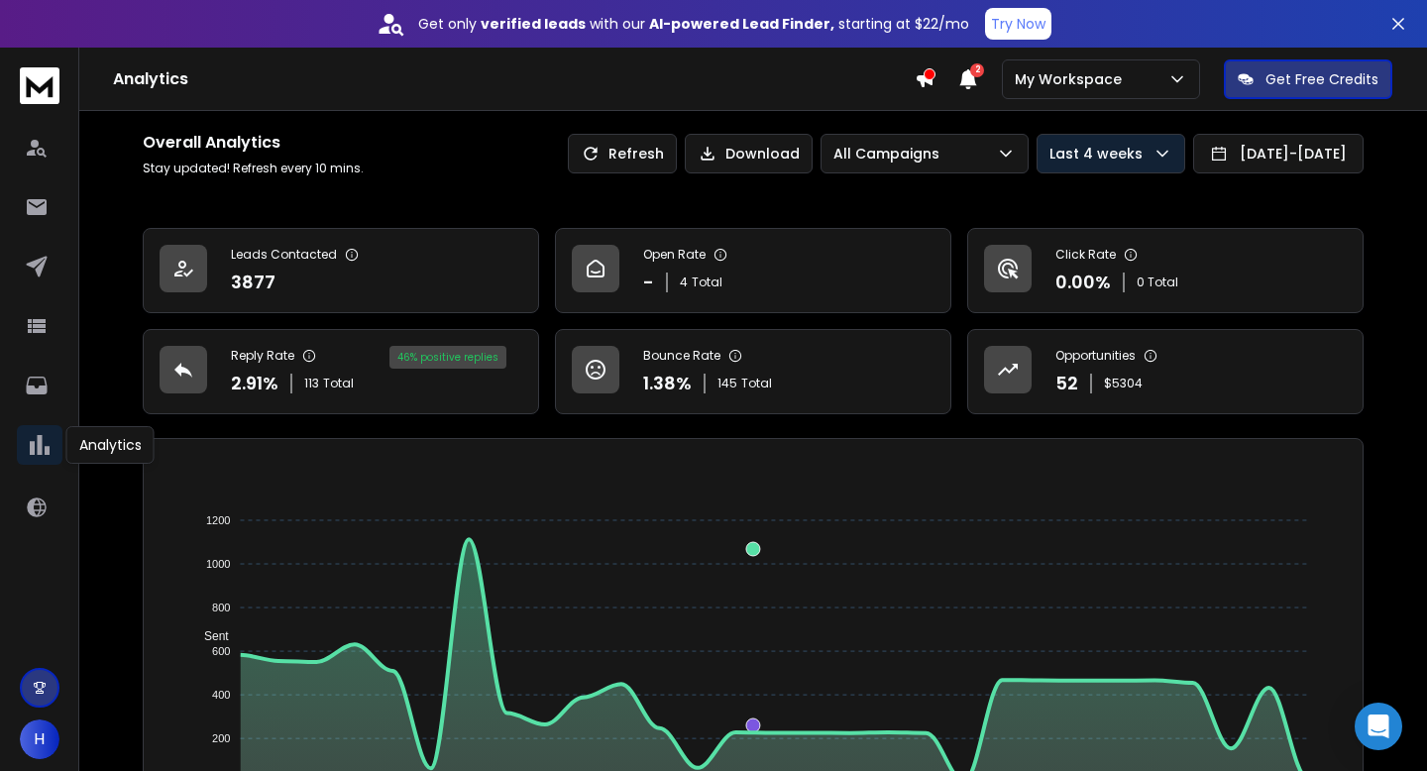
click at [1049, 151] on p "Last 4 weeks" at bounding box center [1099, 154] width 101 height 20
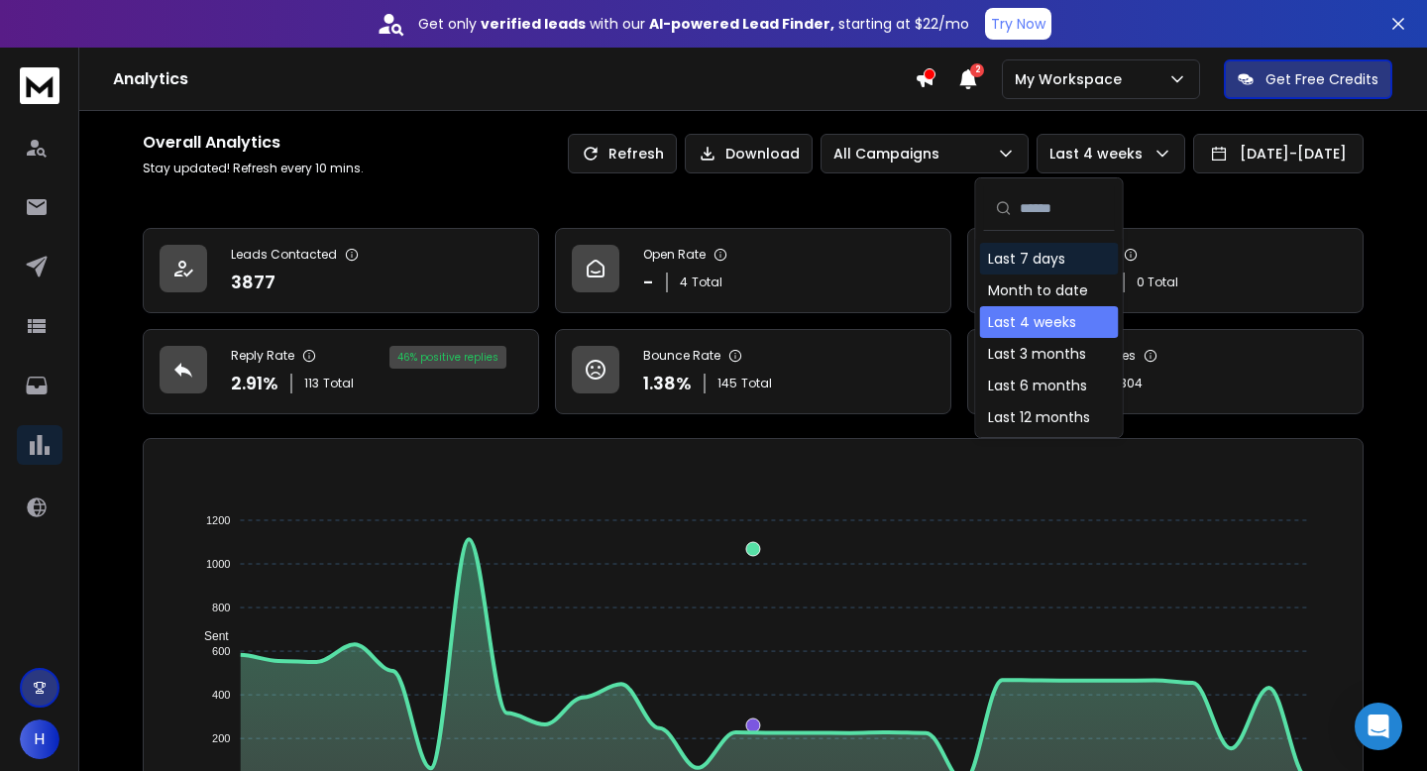
click at [1033, 261] on div "Last 7 days" at bounding box center [1026, 259] width 77 height 20
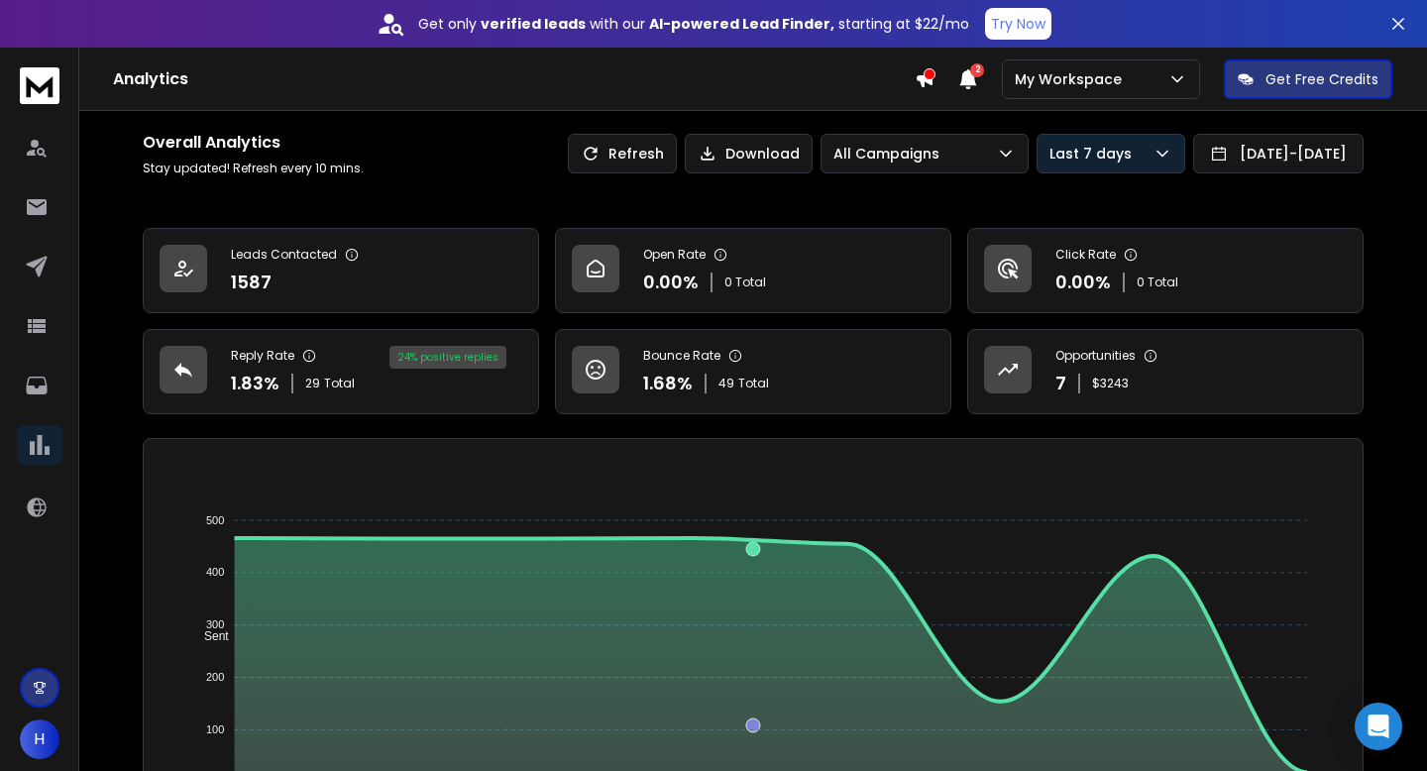
click at [1049, 161] on p "Last 7 days" at bounding box center [1094, 154] width 90 height 20
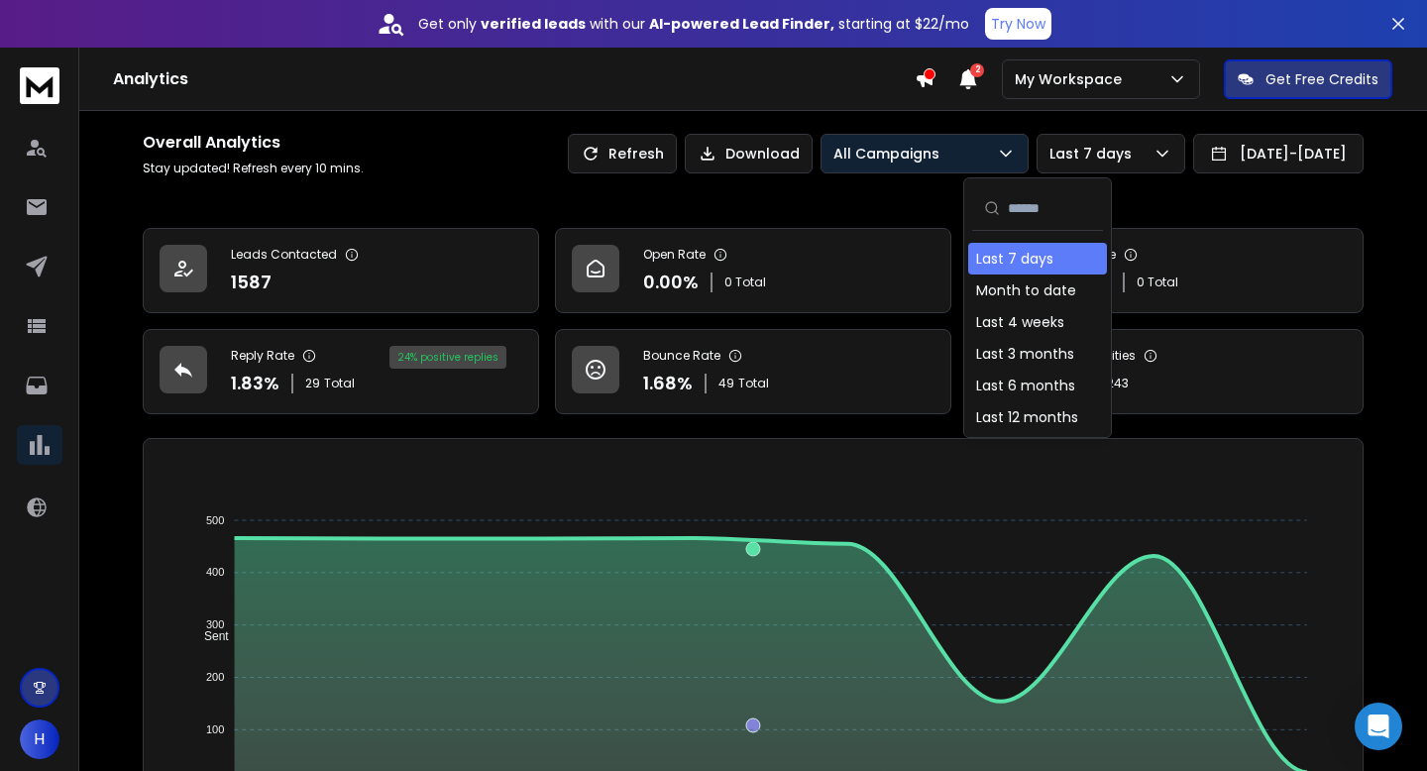
click at [866, 166] on button "All Campaigns" at bounding box center [924, 154] width 208 height 40
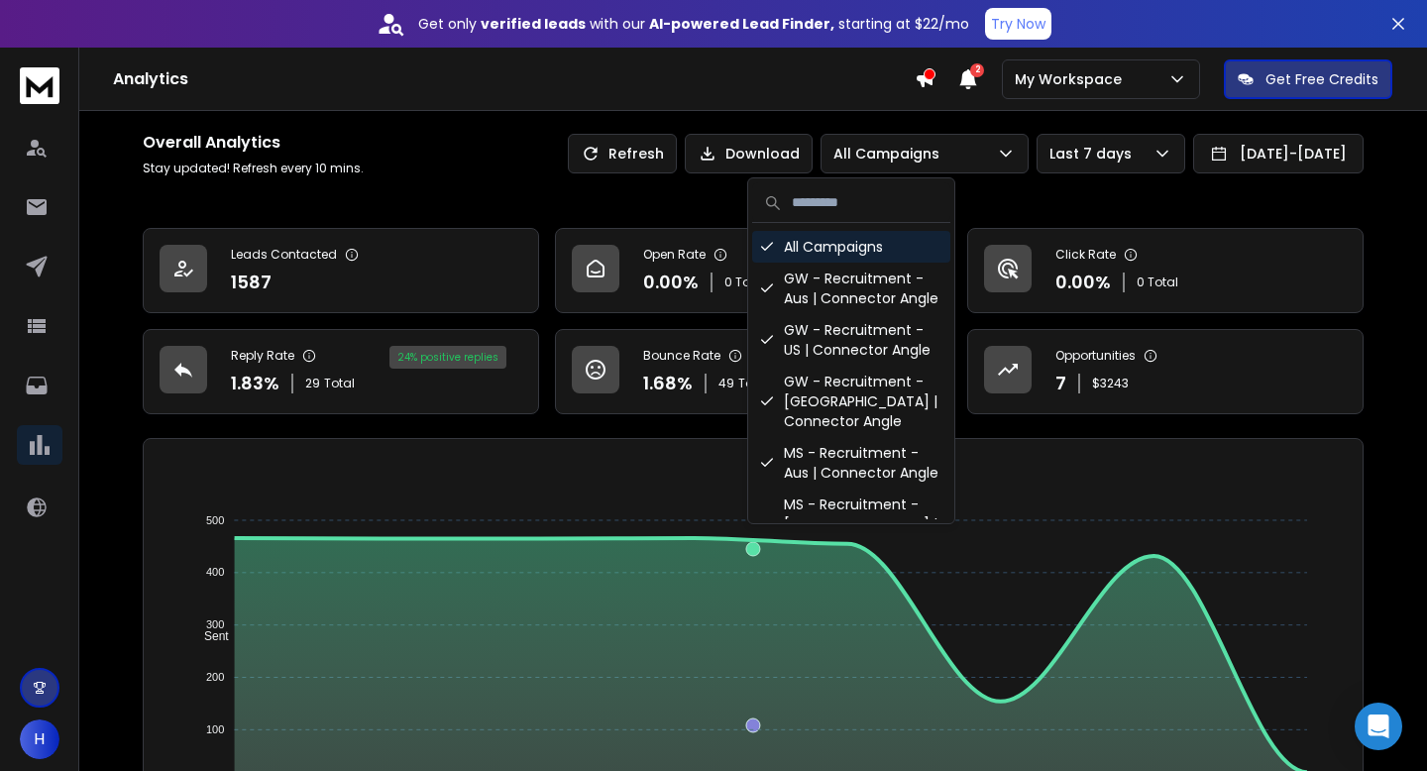
click at [802, 231] on div "All Campaigns" at bounding box center [851, 247] width 198 height 32
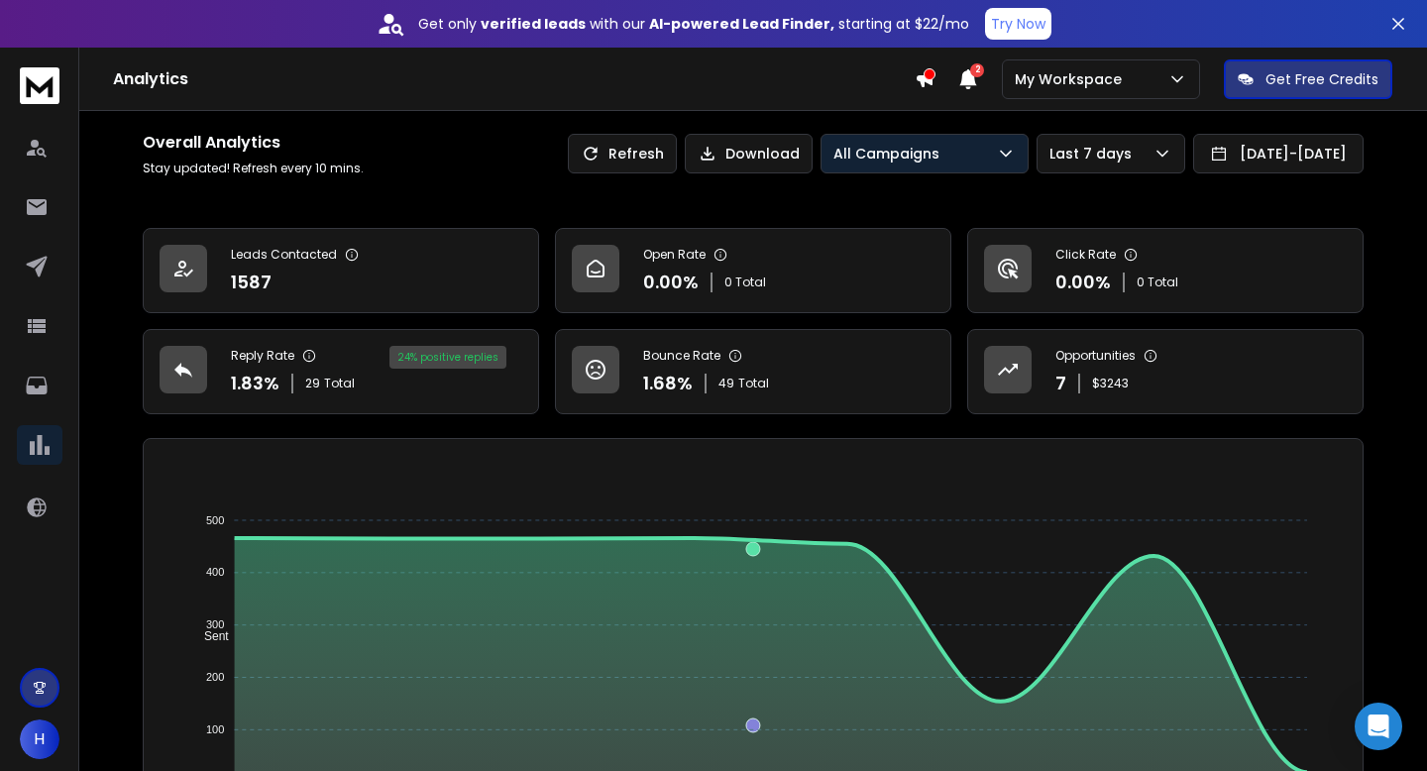
click at [892, 153] on div "All Campaigns" at bounding box center [924, 154] width 182 height 20
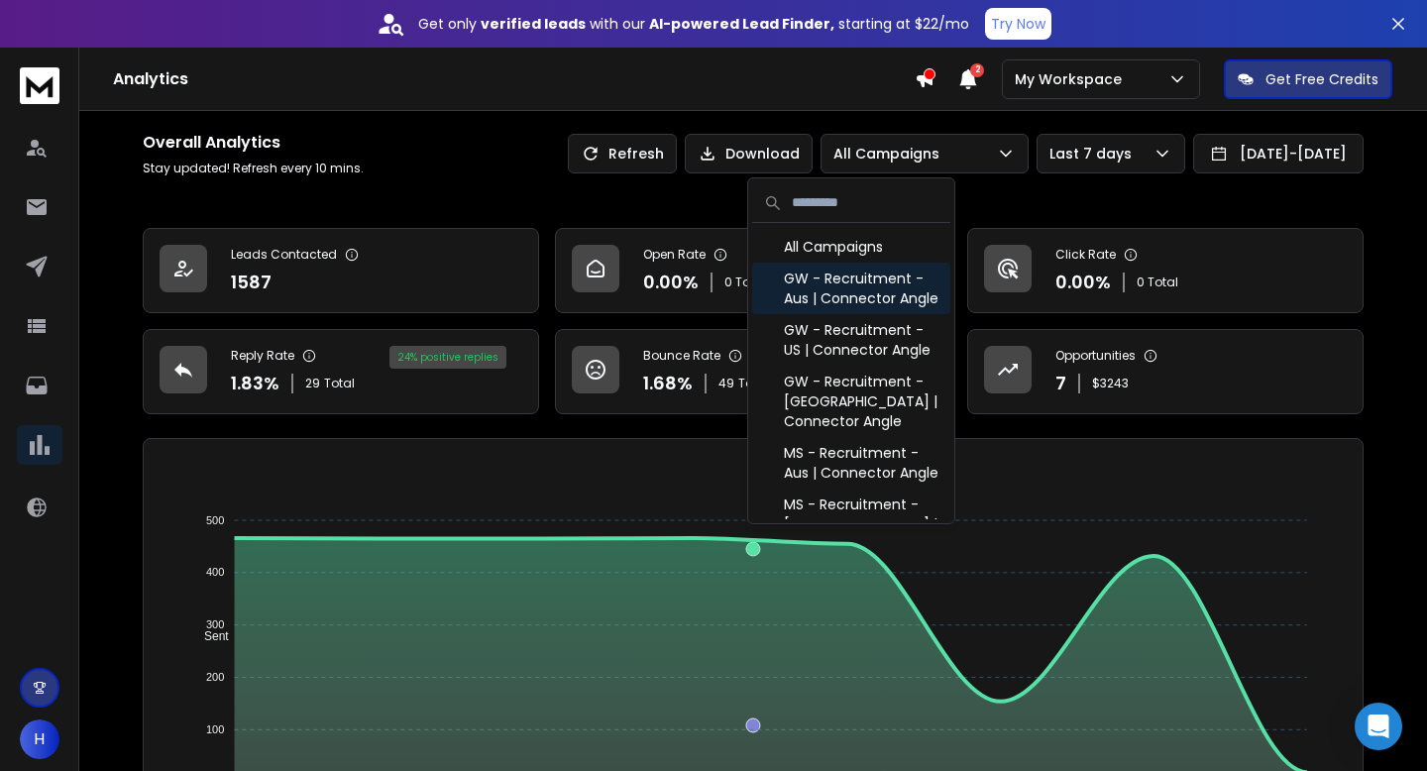
click at [838, 307] on div "GW - Recruitment - Aus | Connector Angle" at bounding box center [851, 289] width 198 height 52
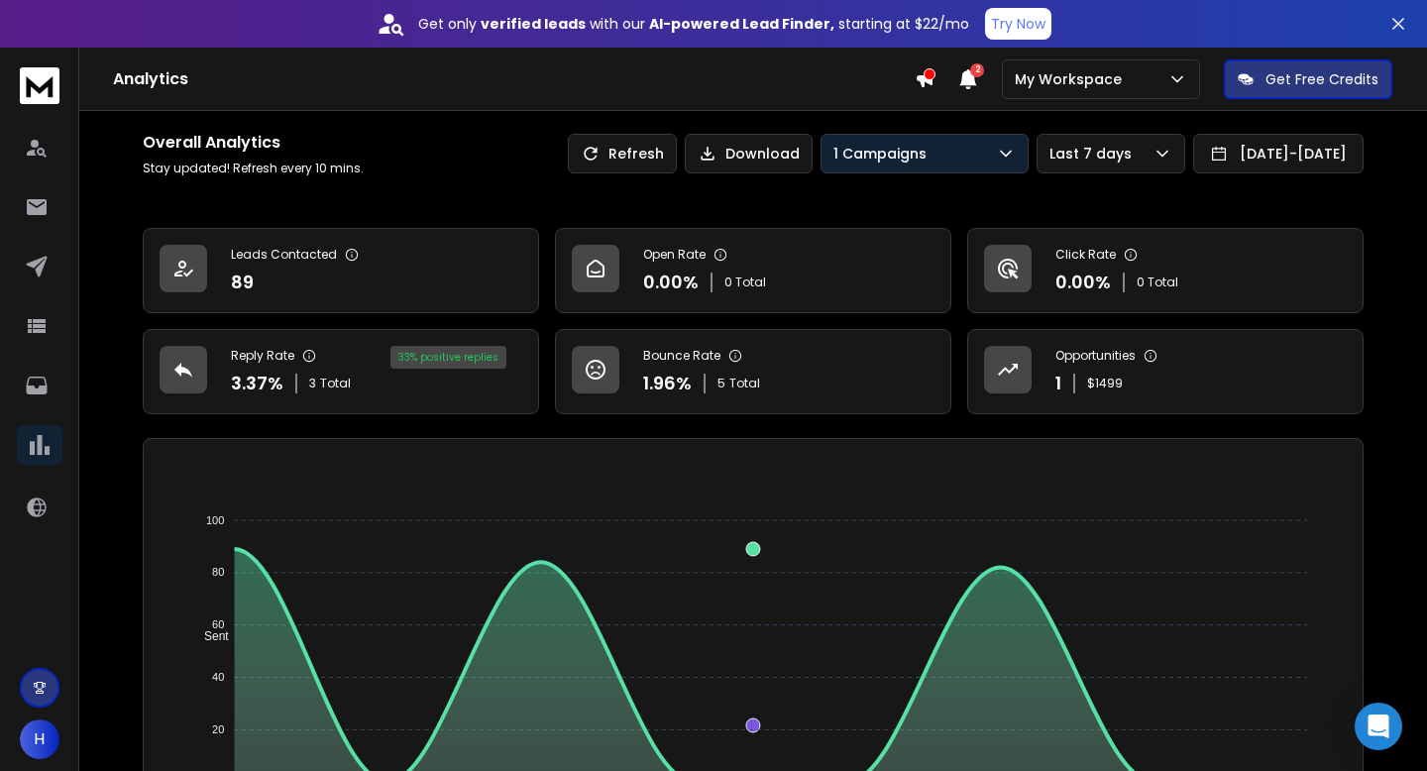
click at [839, 159] on p "1 Campaigns" at bounding box center [883, 154] width 101 height 20
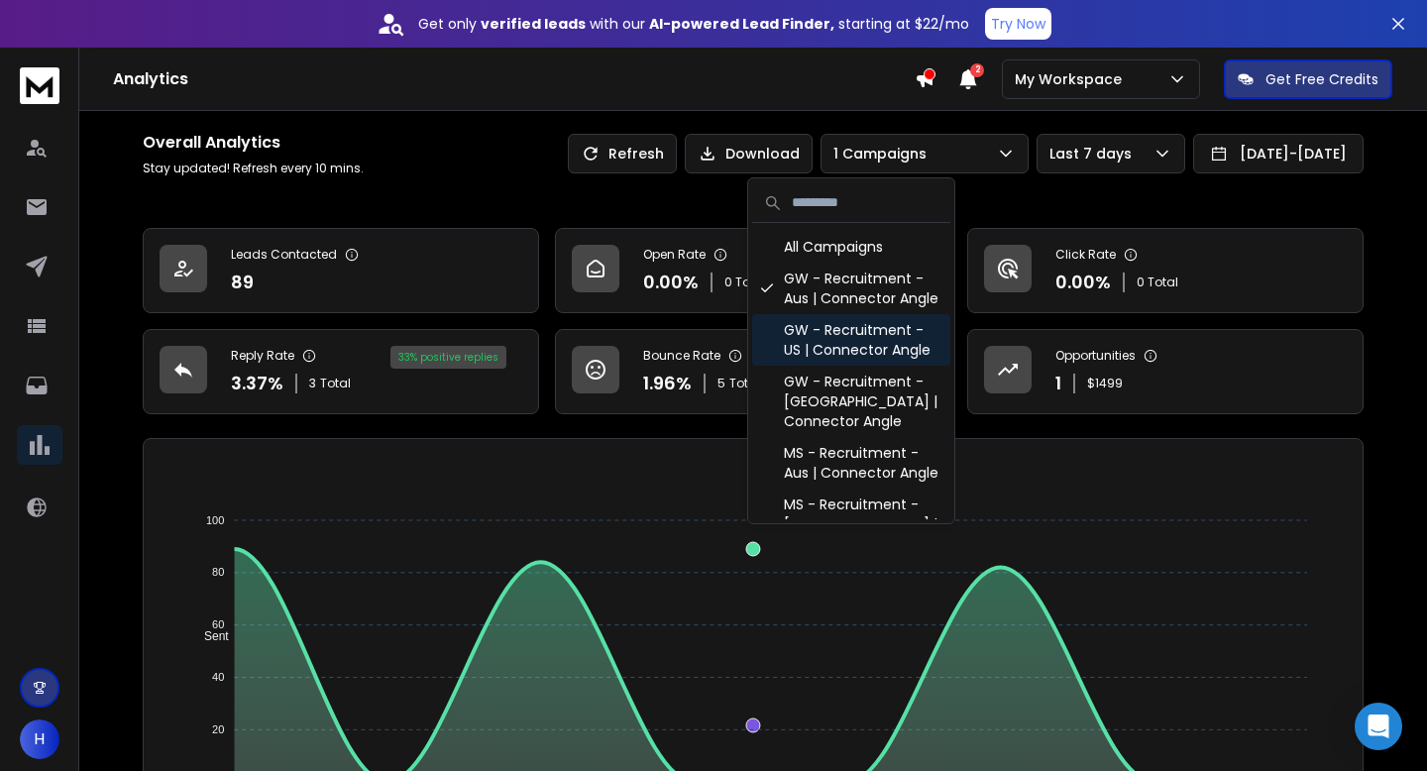
click at [824, 366] on div "GW - Recruitment - US | Connector Angle" at bounding box center [851, 340] width 198 height 52
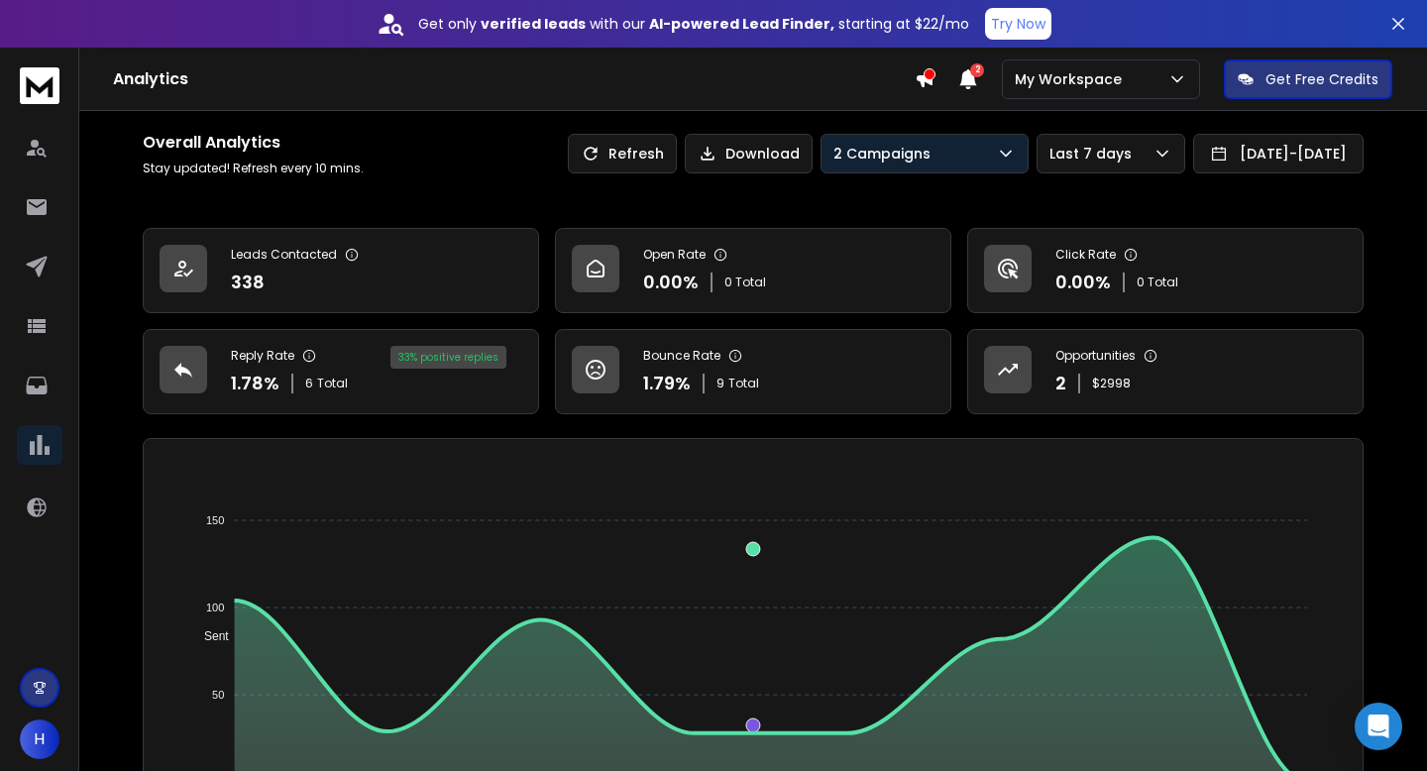
click at [833, 158] on p "2 Campaigns" at bounding box center [885, 154] width 105 height 20
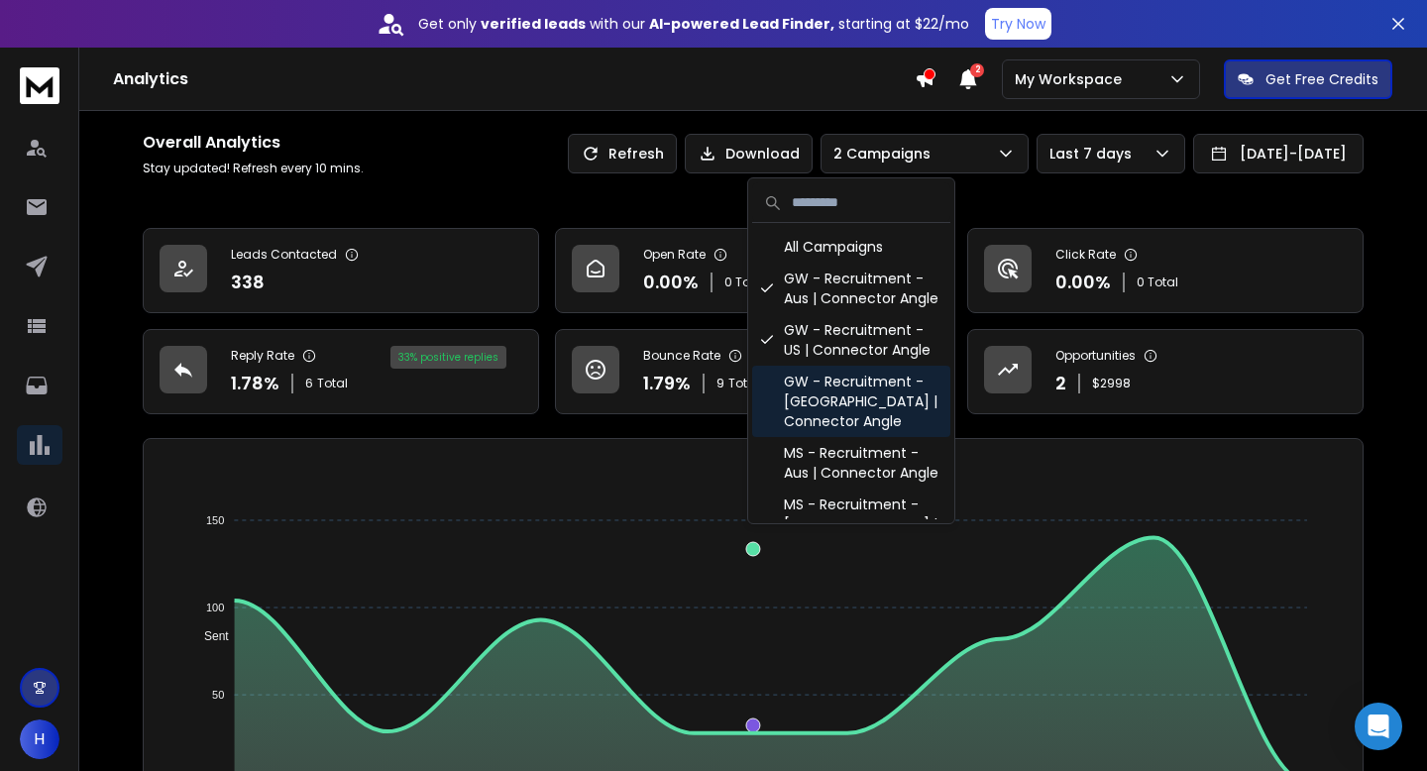
click at [809, 412] on div "GW - Recruitment - [GEOGRAPHIC_DATA] | Connector Angle" at bounding box center [851, 401] width 198 height 71
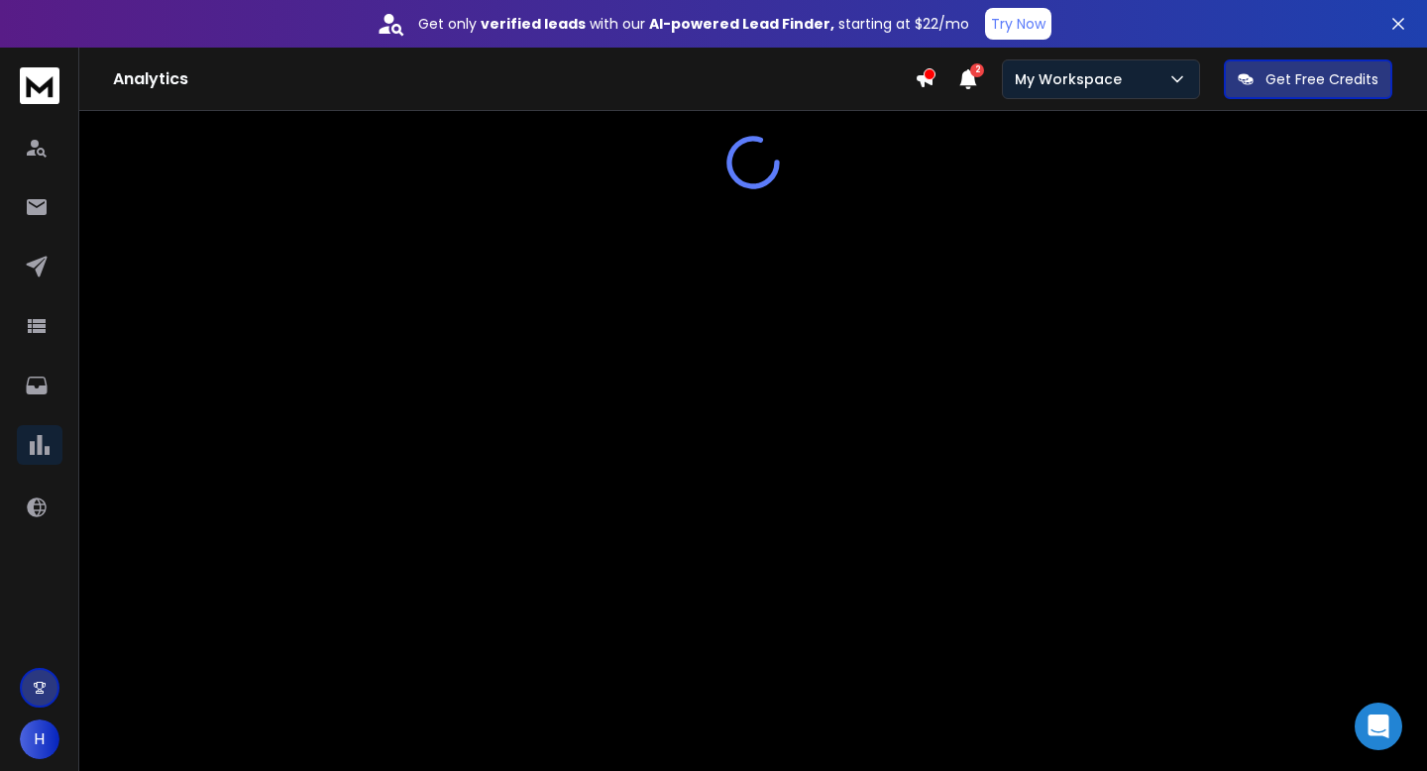
click at [1056, 90] on button "My Workspace" at bounding box center [1101, 79] width 198 height 40
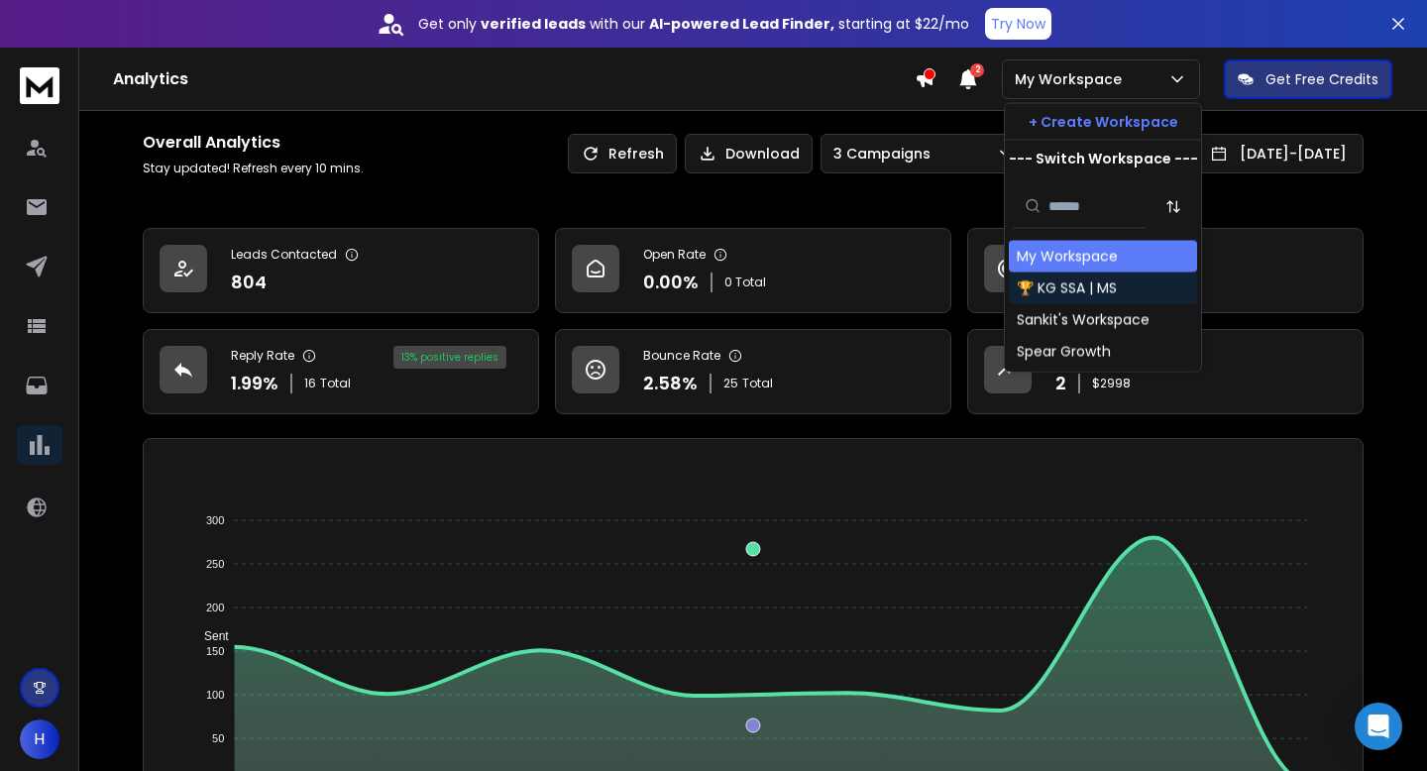
click at [1078, 286] on div "🏆 KG SSA | MS" at bounding box center [1066, 288] width 100 height 20
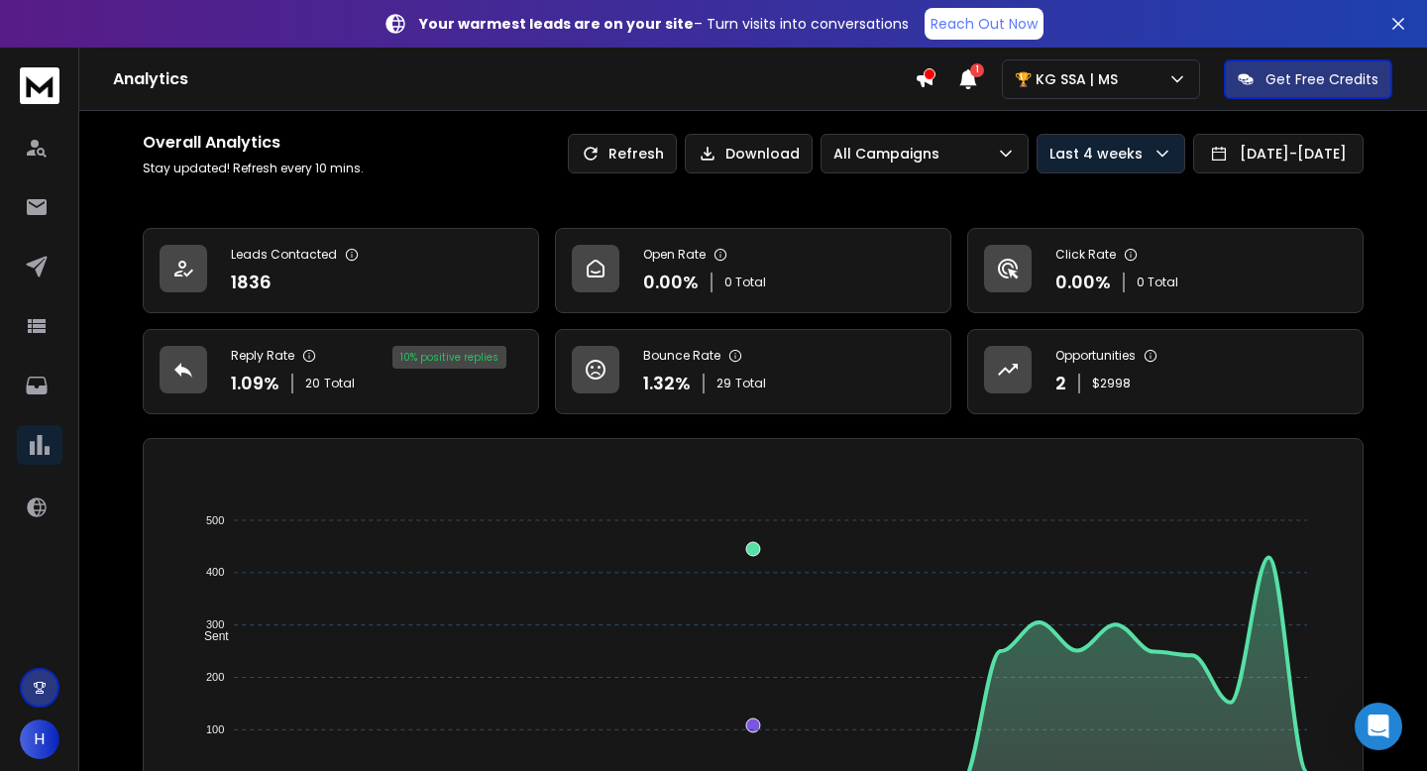
click at [1075, 153] on p "Last 4 weeks" at bounding box center [1099, 154] width 101 height 20
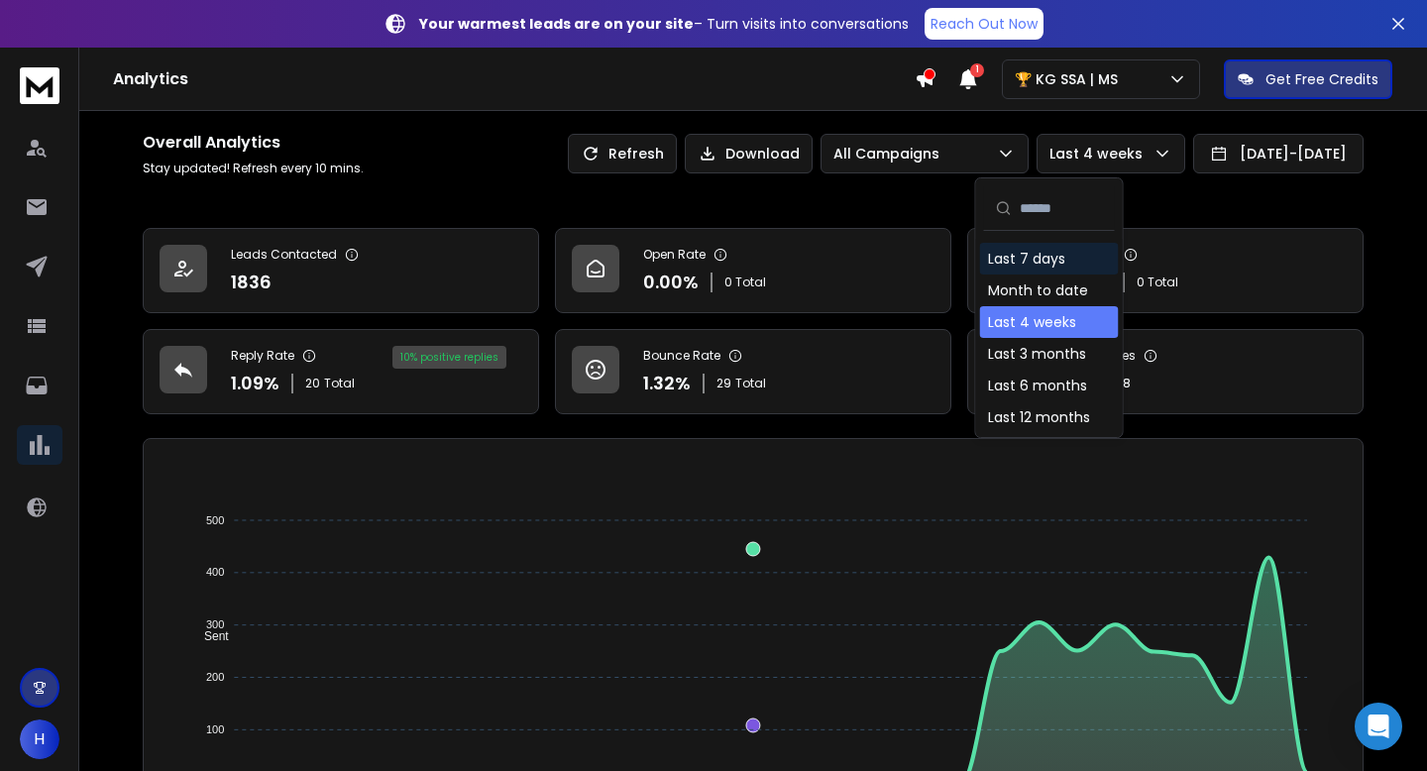
click at [1028, 259] on div "Last 7 days" at bounding box center [1026, 259] width 77 height 20
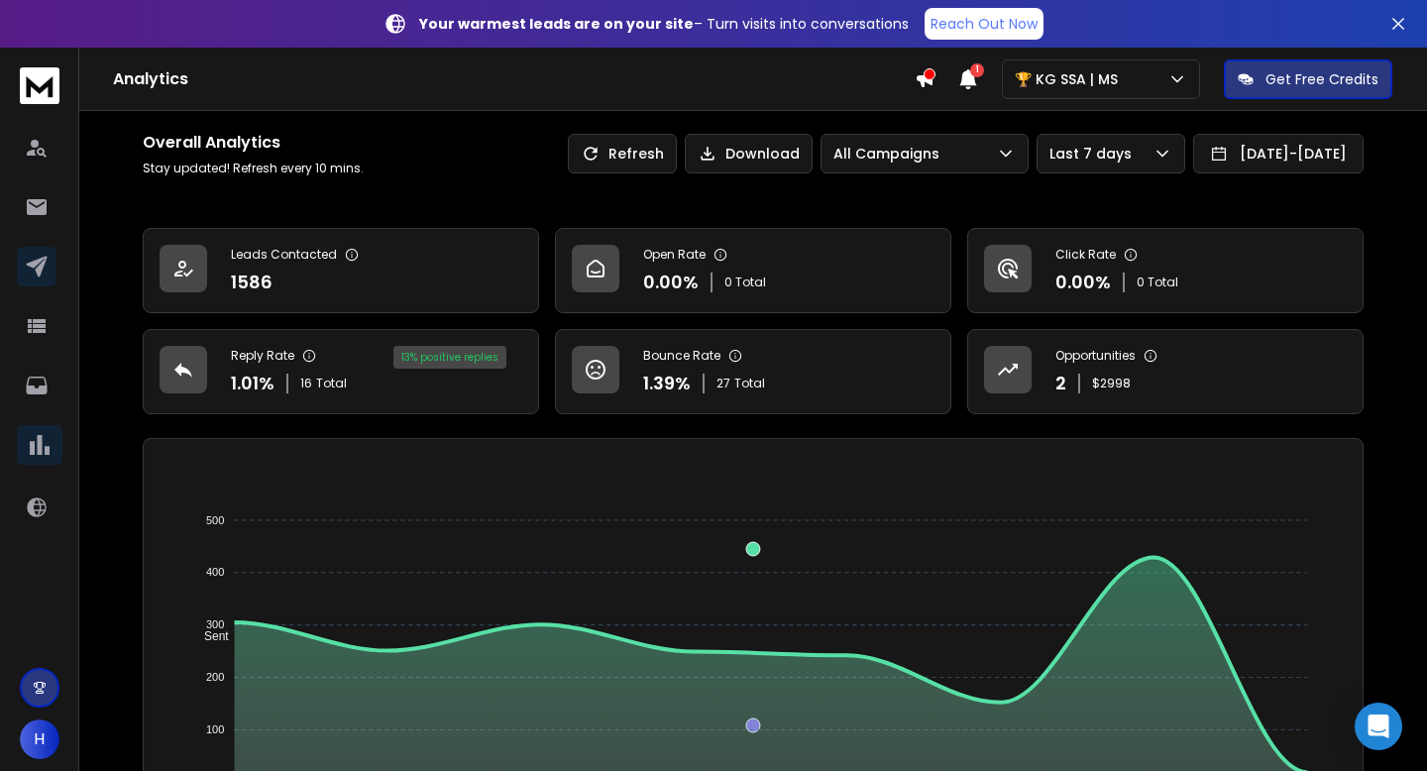
click at [39, 268] on icon at bounding box center [36, 266] width 21 height 21
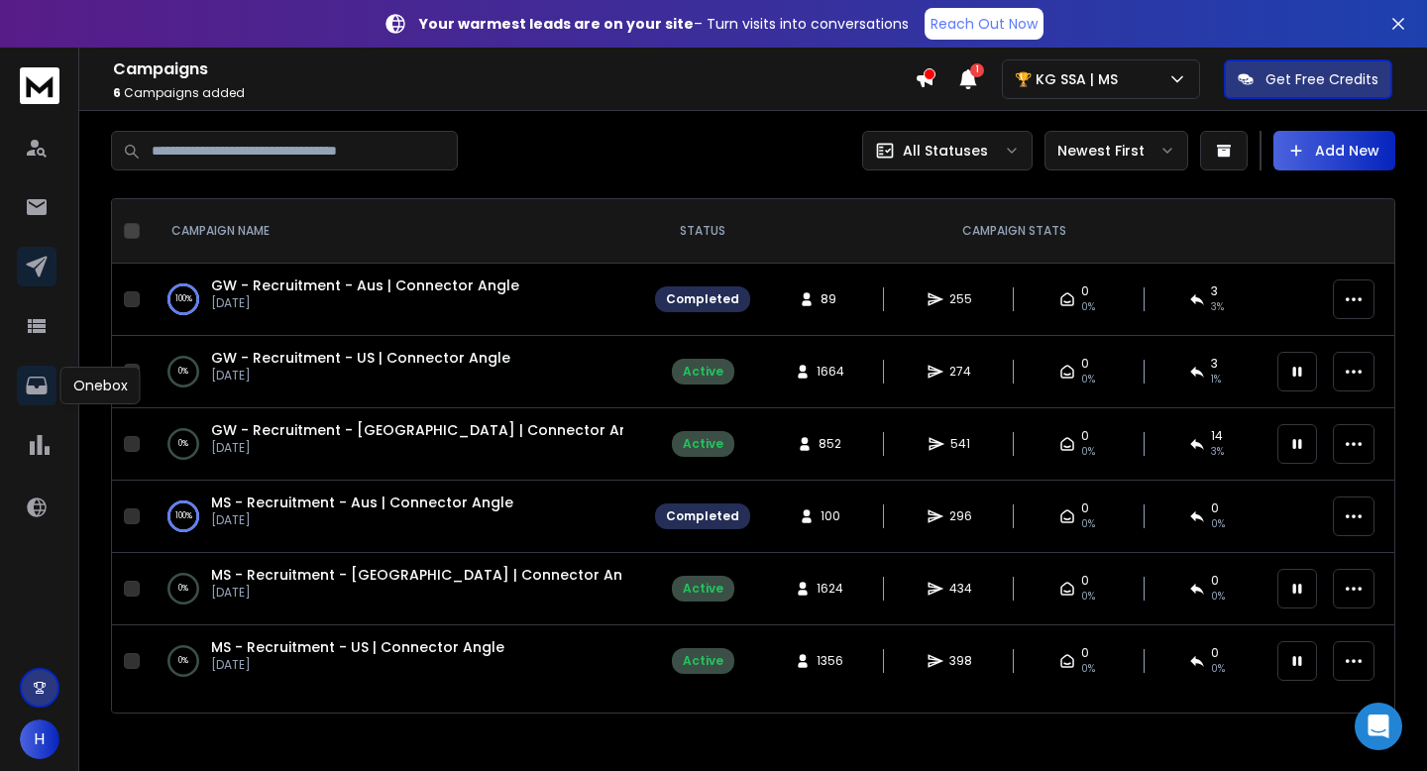
click at [34, 384] on icon at bounding box center [37, 385] width 24 height 24
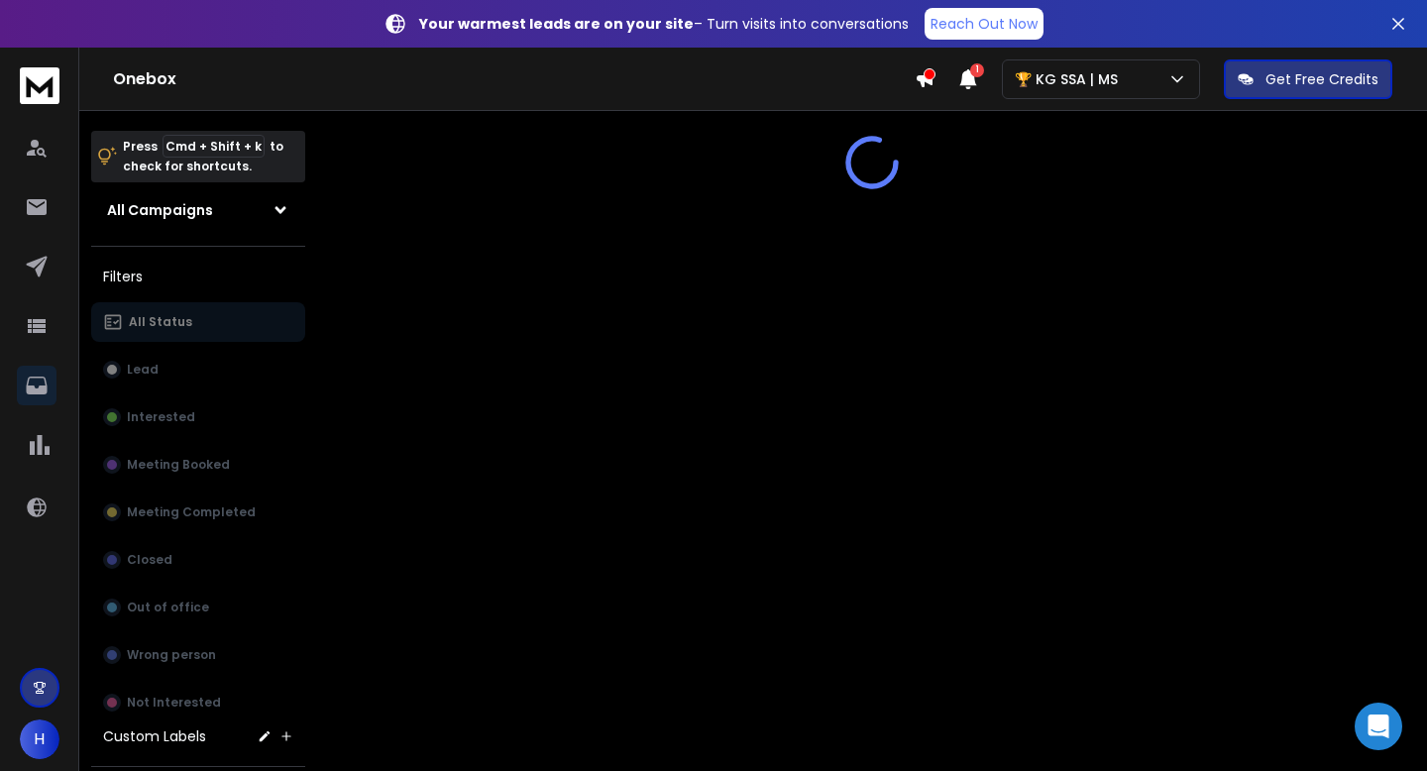
click at [182, 418] on div "All Status Lead Interested Meeting Booked Meeting Completed Closed Out of offic…" at bounding box center [198, 512] width 214 height 420
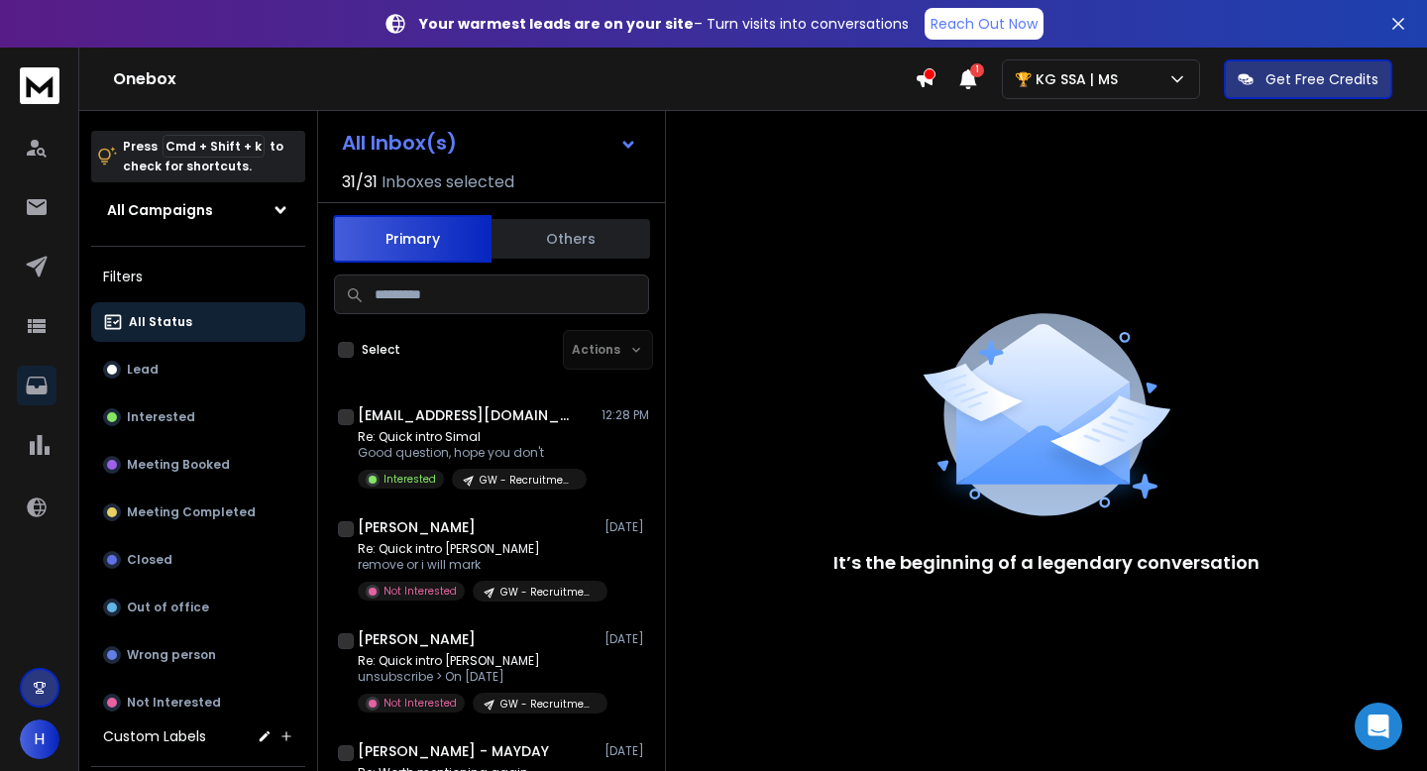
click at [182, 418] on p "Interested" at bounding box center [161, 417] width 68 height 16
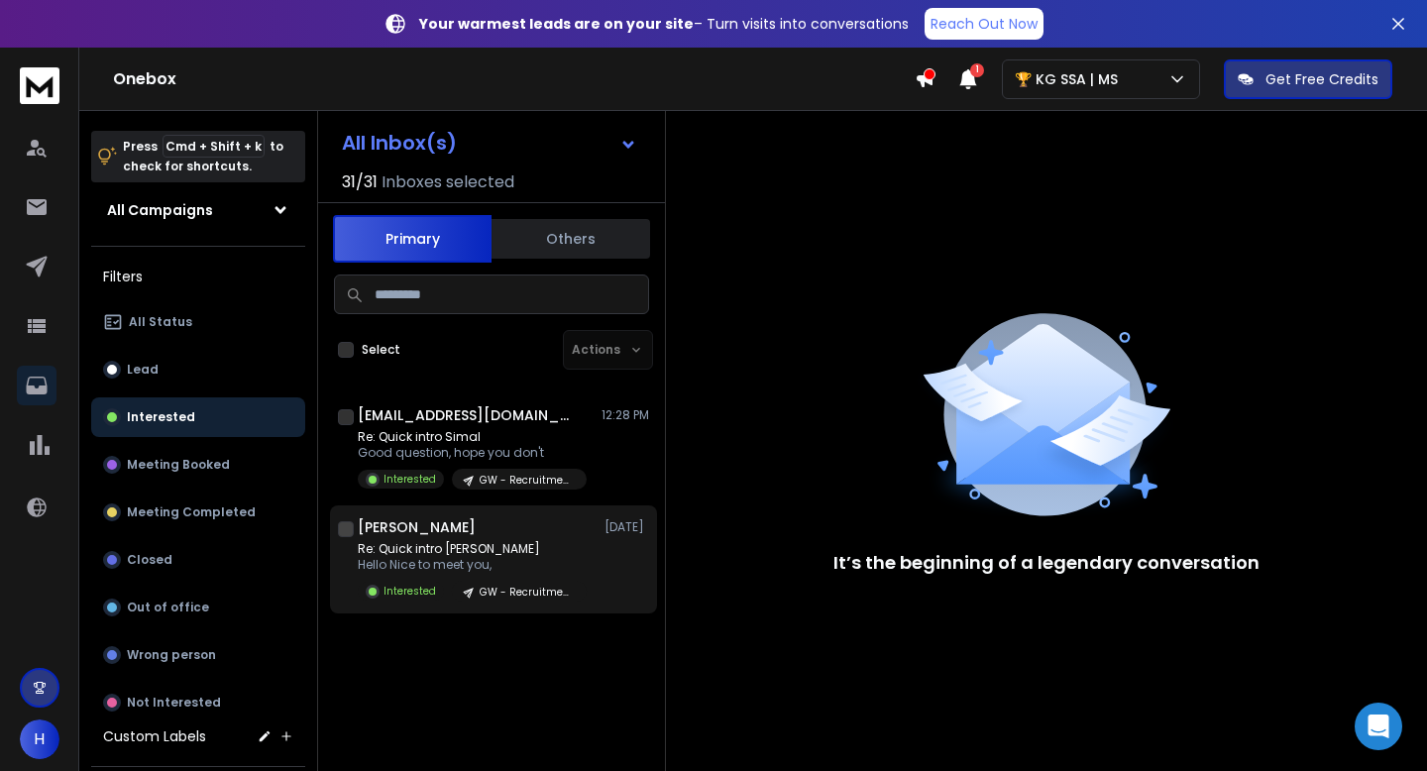
click at [500, 556] on p "Re: Quick intro [PERSON_NAME]" at bounding box center [472, 549] width 229 height 16
